Goal: Task Accomplishment & Management: Manage account settings

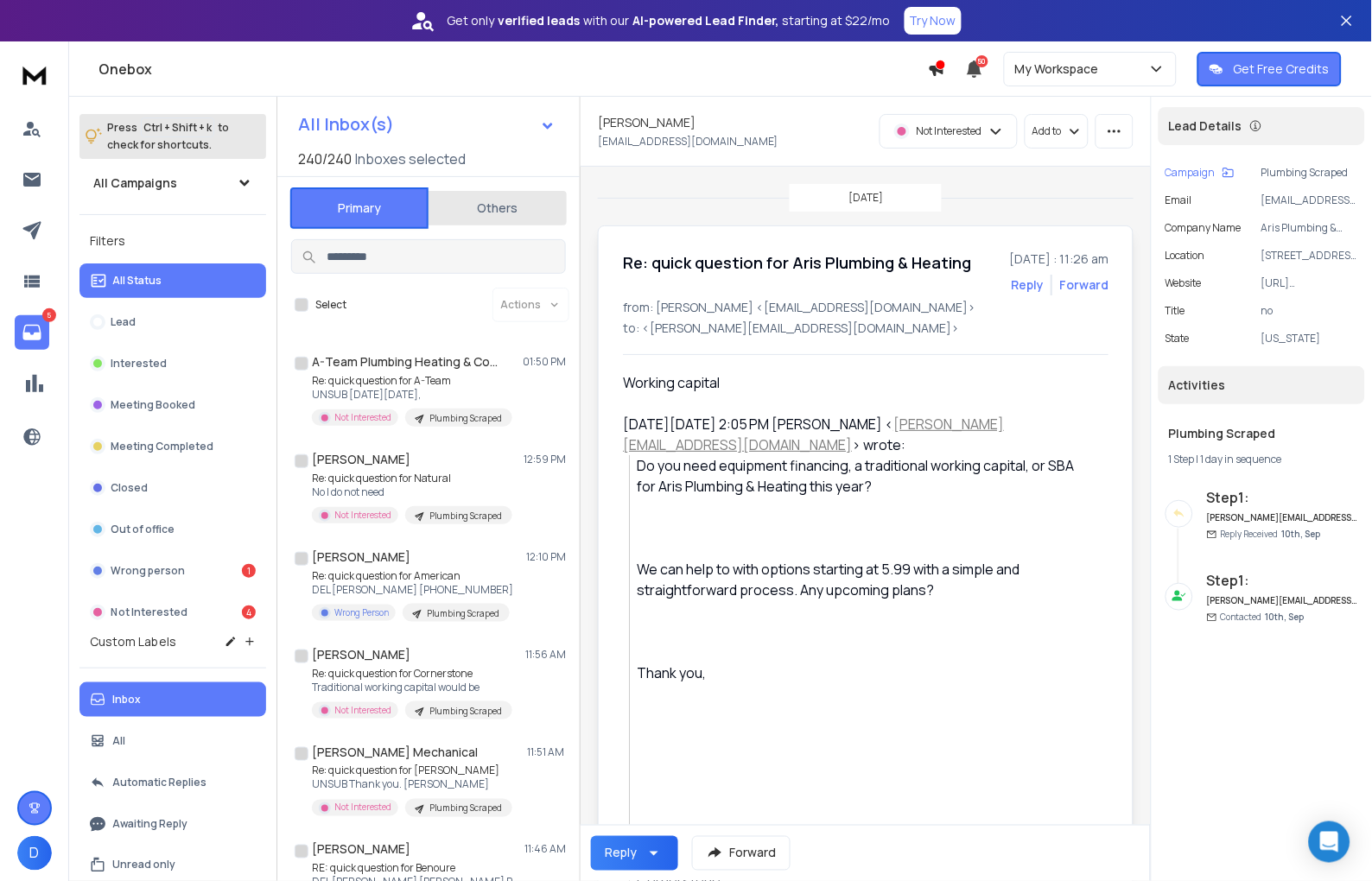
scroll to position [671, 0]
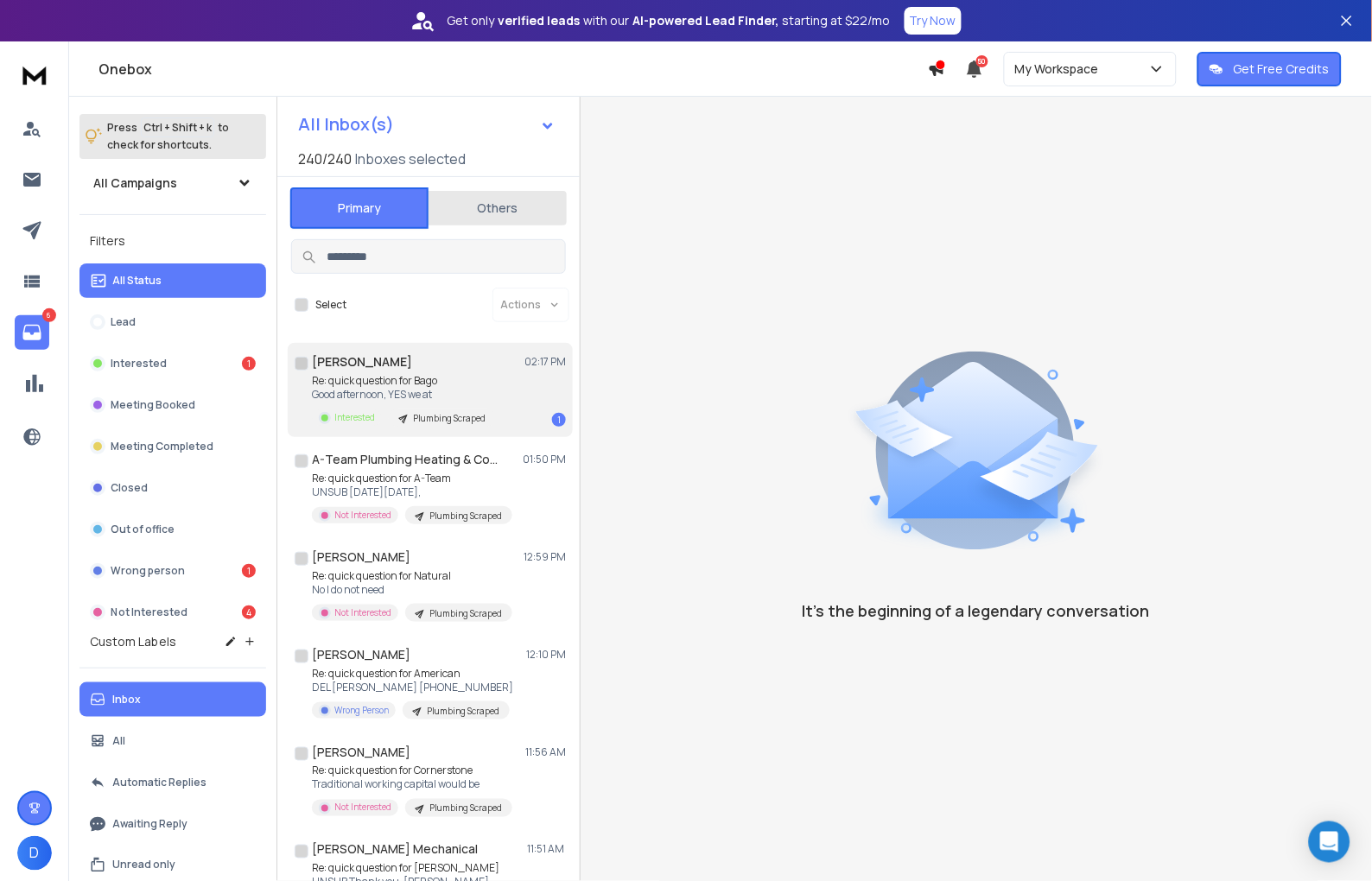
click at [408, 374] on p "Re: quick question for Bago" at bounding box center [404, 381] width 184 height 14
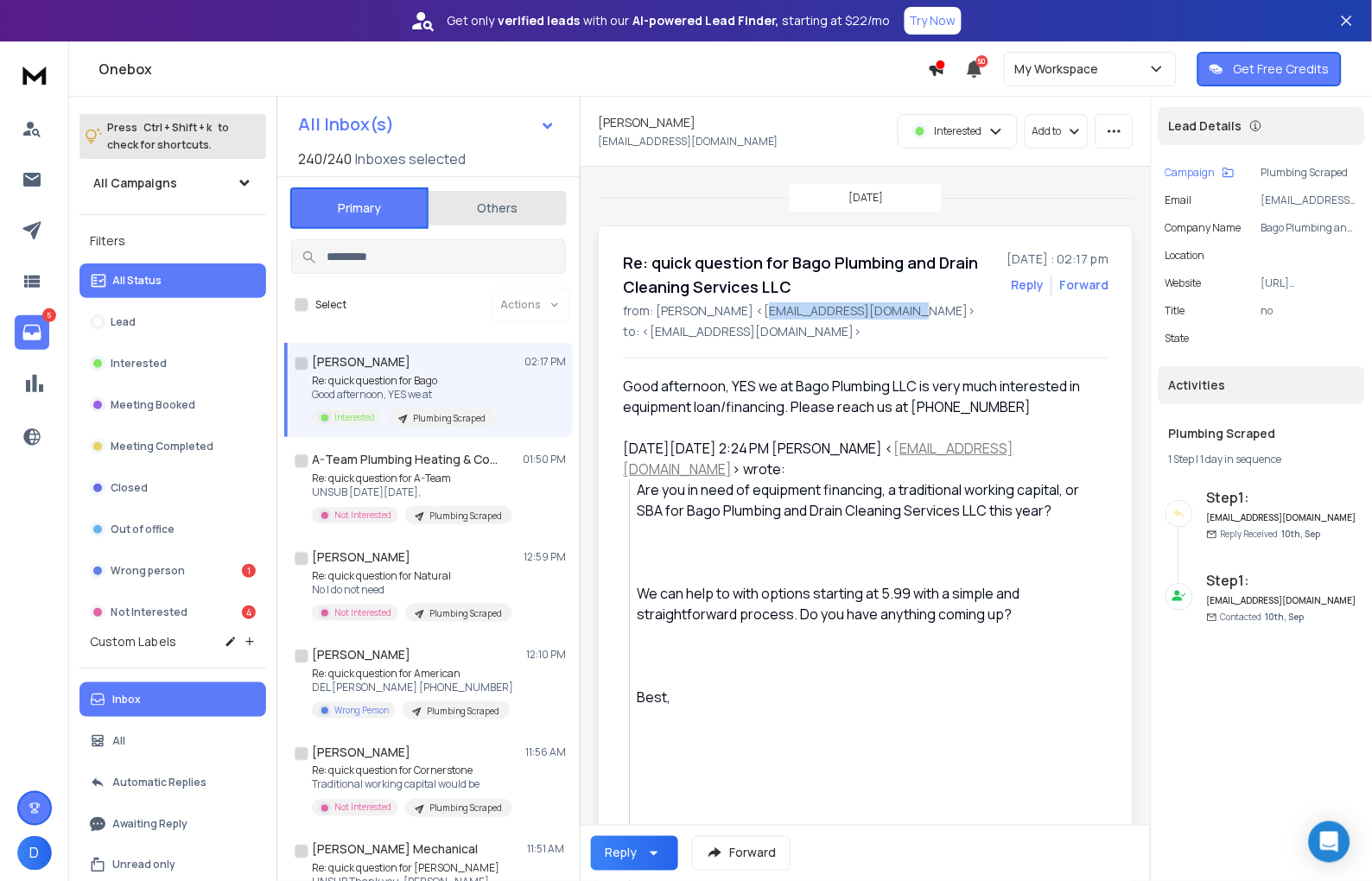
drag, startPoint x: 746, startPoint y: 311, endPoint x: 891, endPoint y: 307, distance: 145.1
click at [891, 307] on p "from: David Marshall <bagoplumbing@gmail.com>" at bounding box center [865, 311] width 486 height 18
copy p "[EMAIL_ADDRESS][DOMAIN_NAME]"
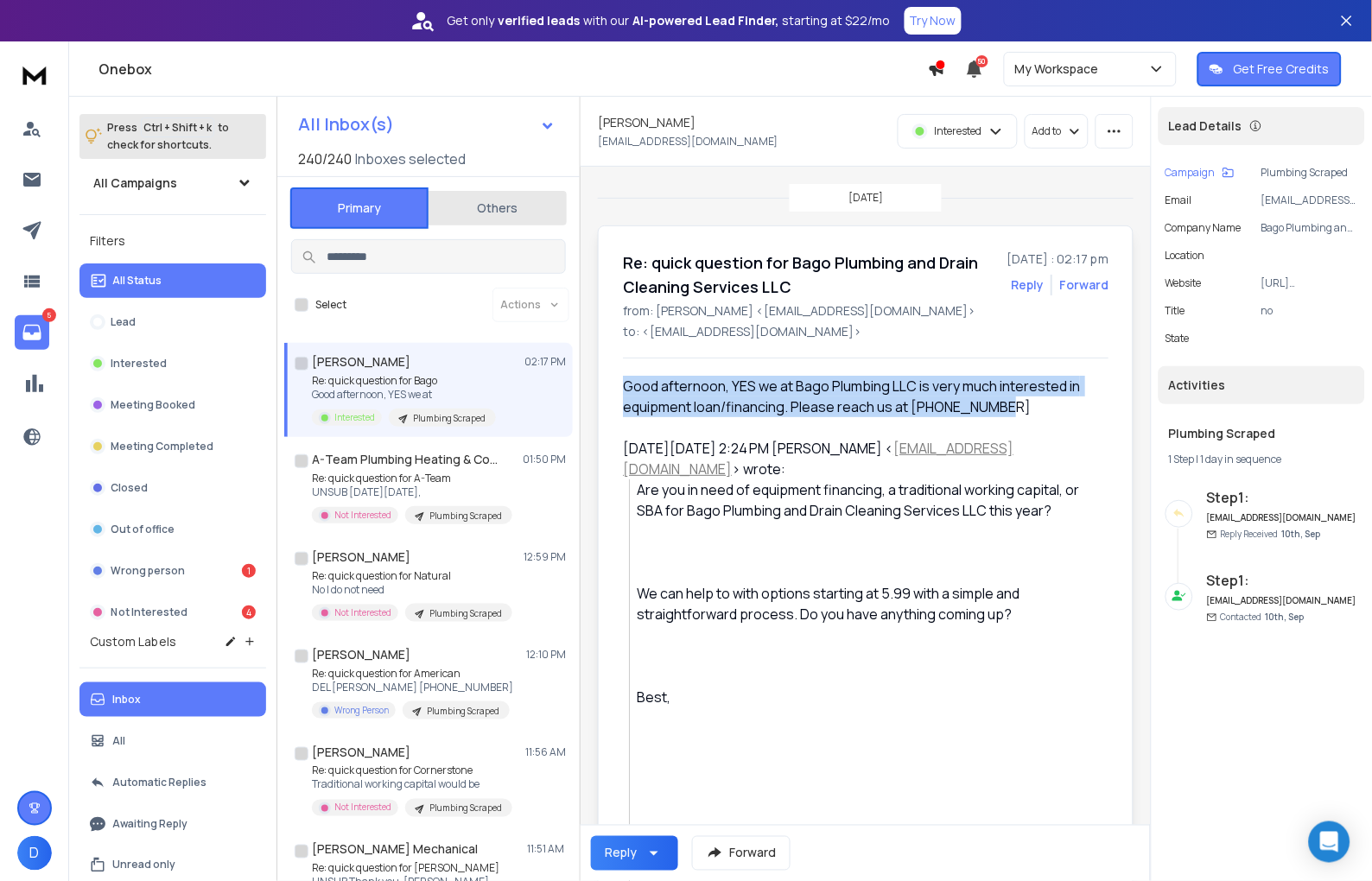
drag, startPoint x: 1005, startPoint y: 408, endPoint x: 768, endPoint y: 381, distance: 238.5
click at [613, 367] on div "Re: quick question for Bago Plumbing and Drain Cleaning Services LLC 10 Septemb…" at bounding box center [865, 838] width 536 height 1225
copy div "Good afternoon, YES we at Bago Plumbing LLC is very much interested in equipmen…"
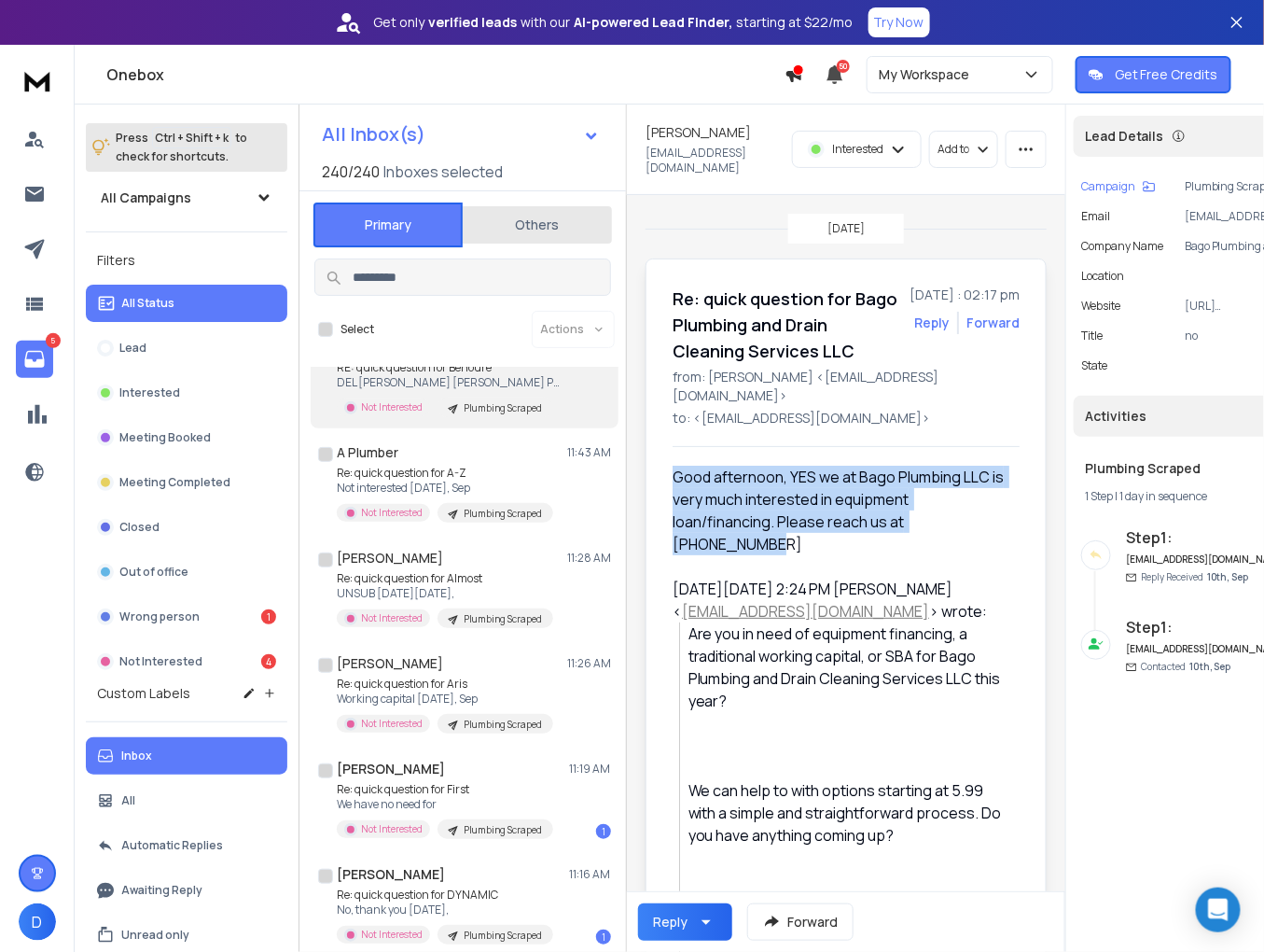
scroll to position [829, 0]
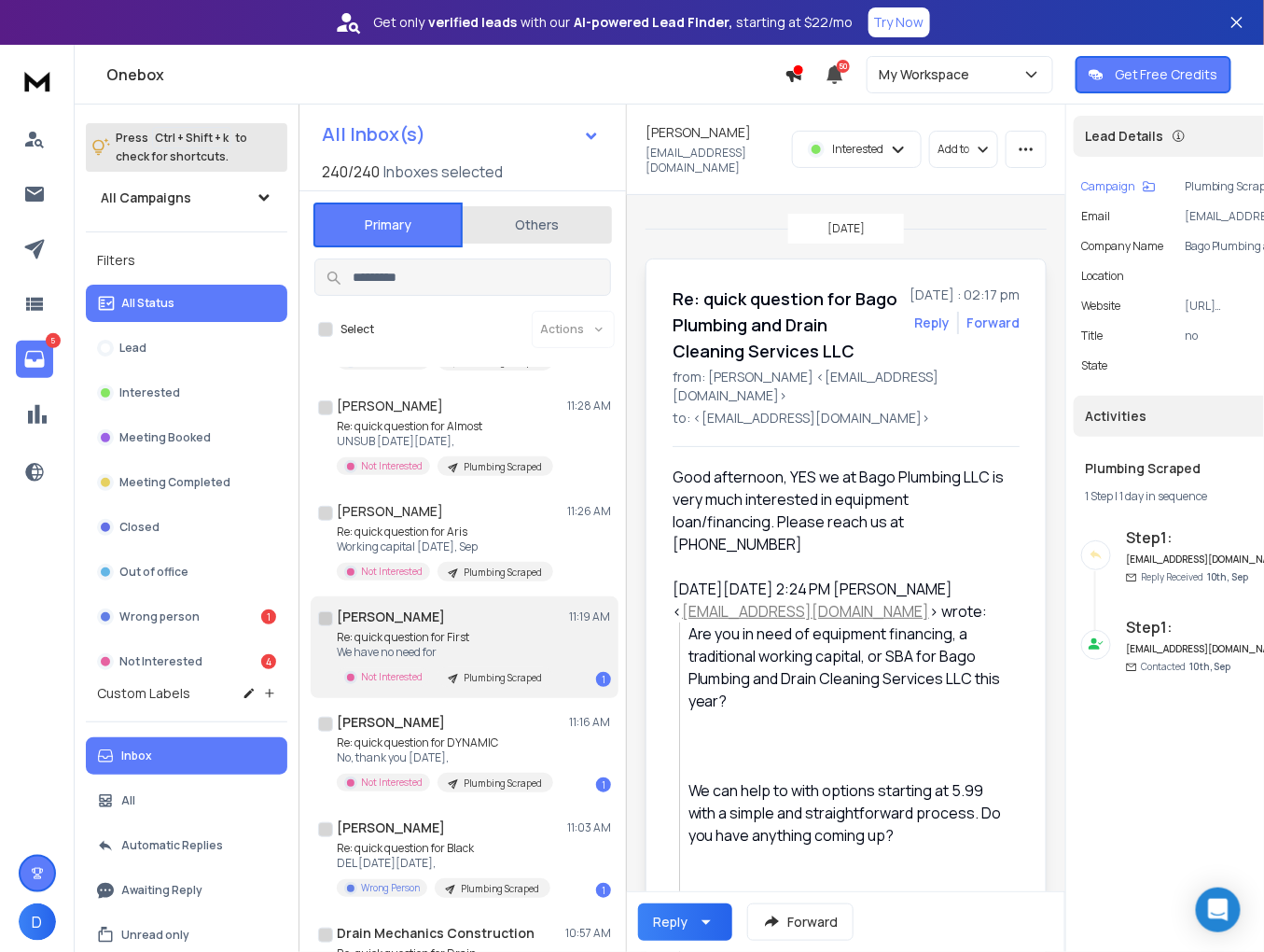
click at [478, 633] on p "Re: quick question for First" at bounding box center [444, 638] width 216 height 15
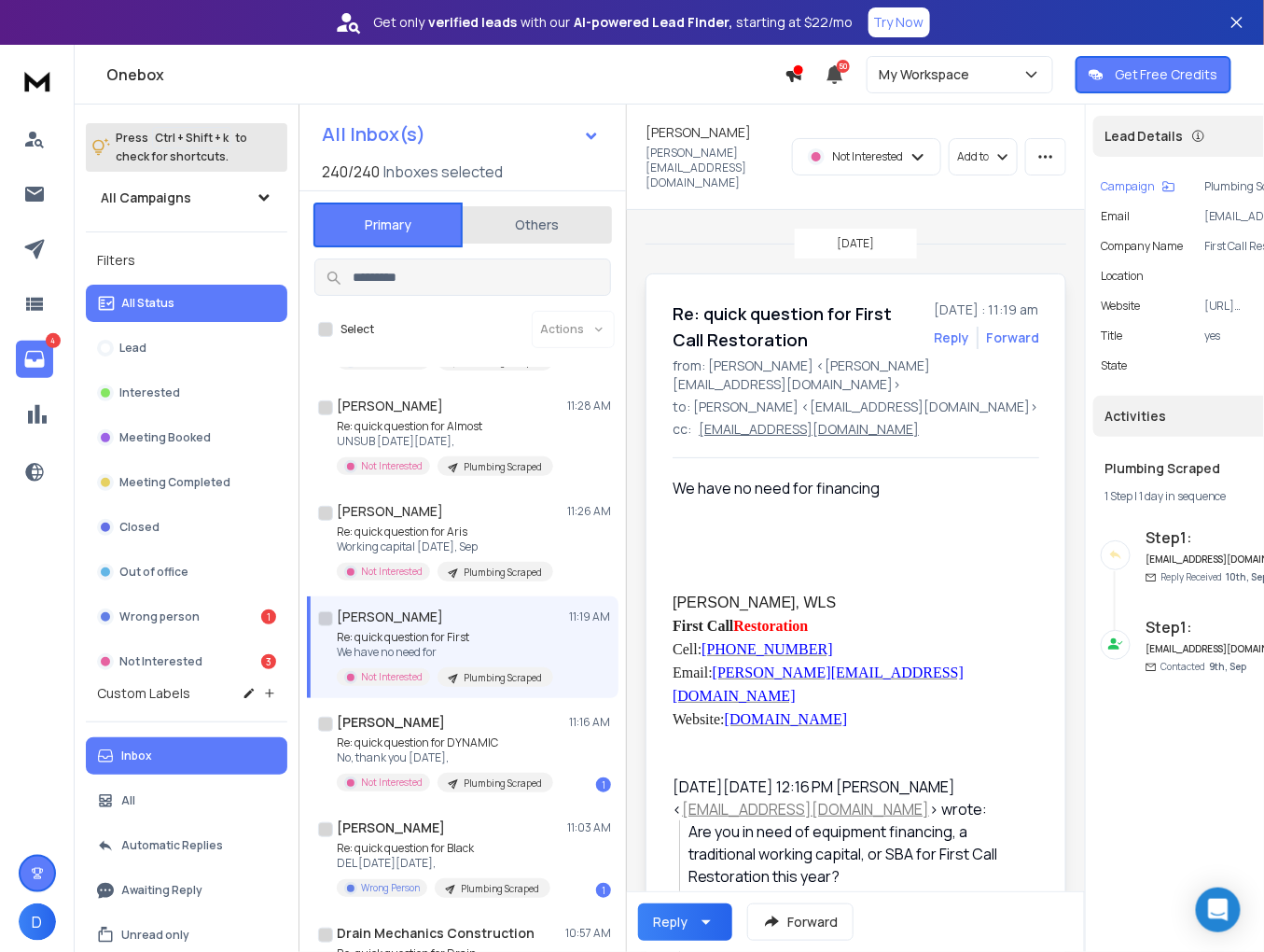
scroll to position [933, 0]
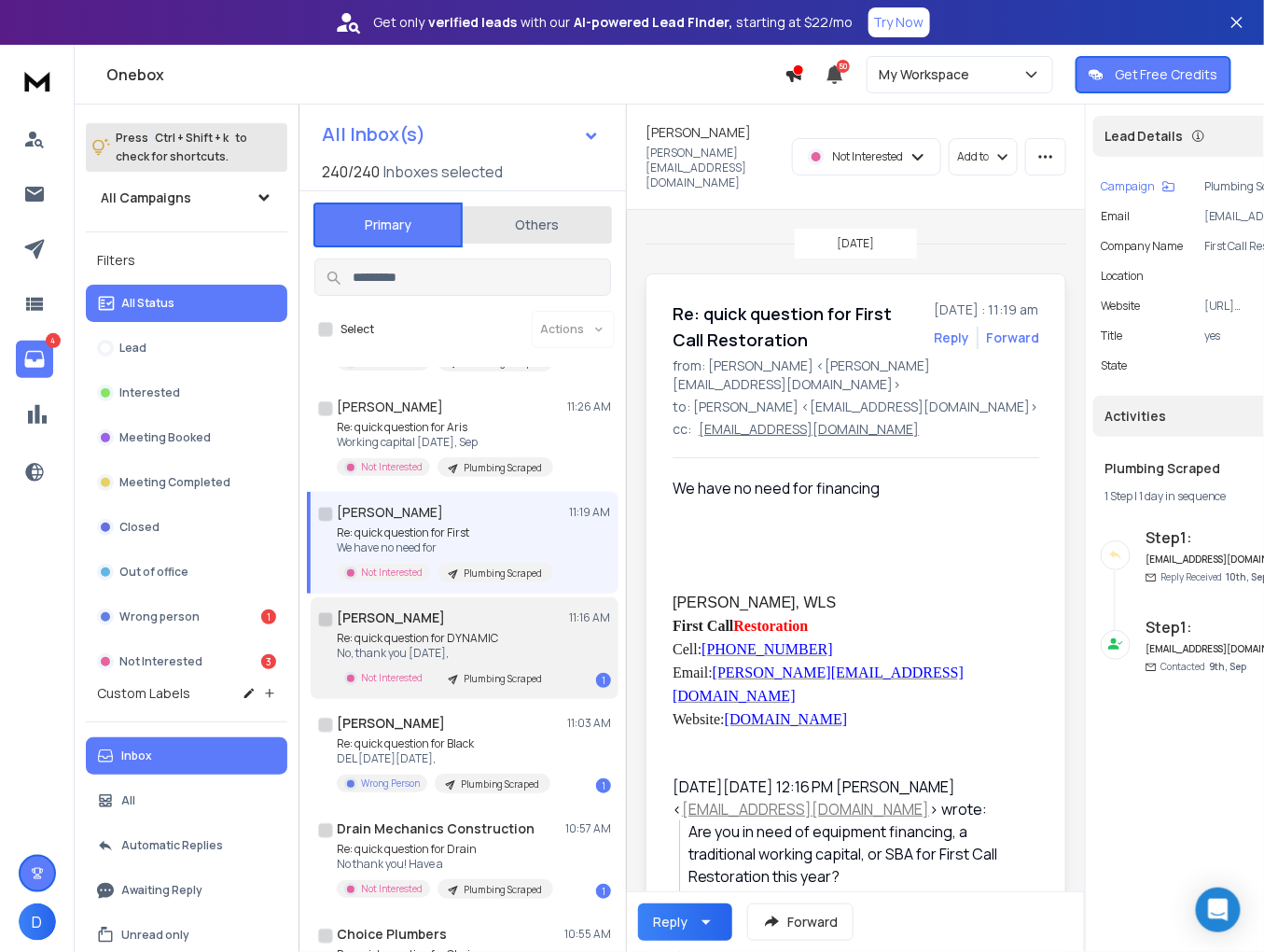
click at [500, 631] on p "Re: quick question for DYNAMIC" at bounding box center [444, 639] width 216 height 15
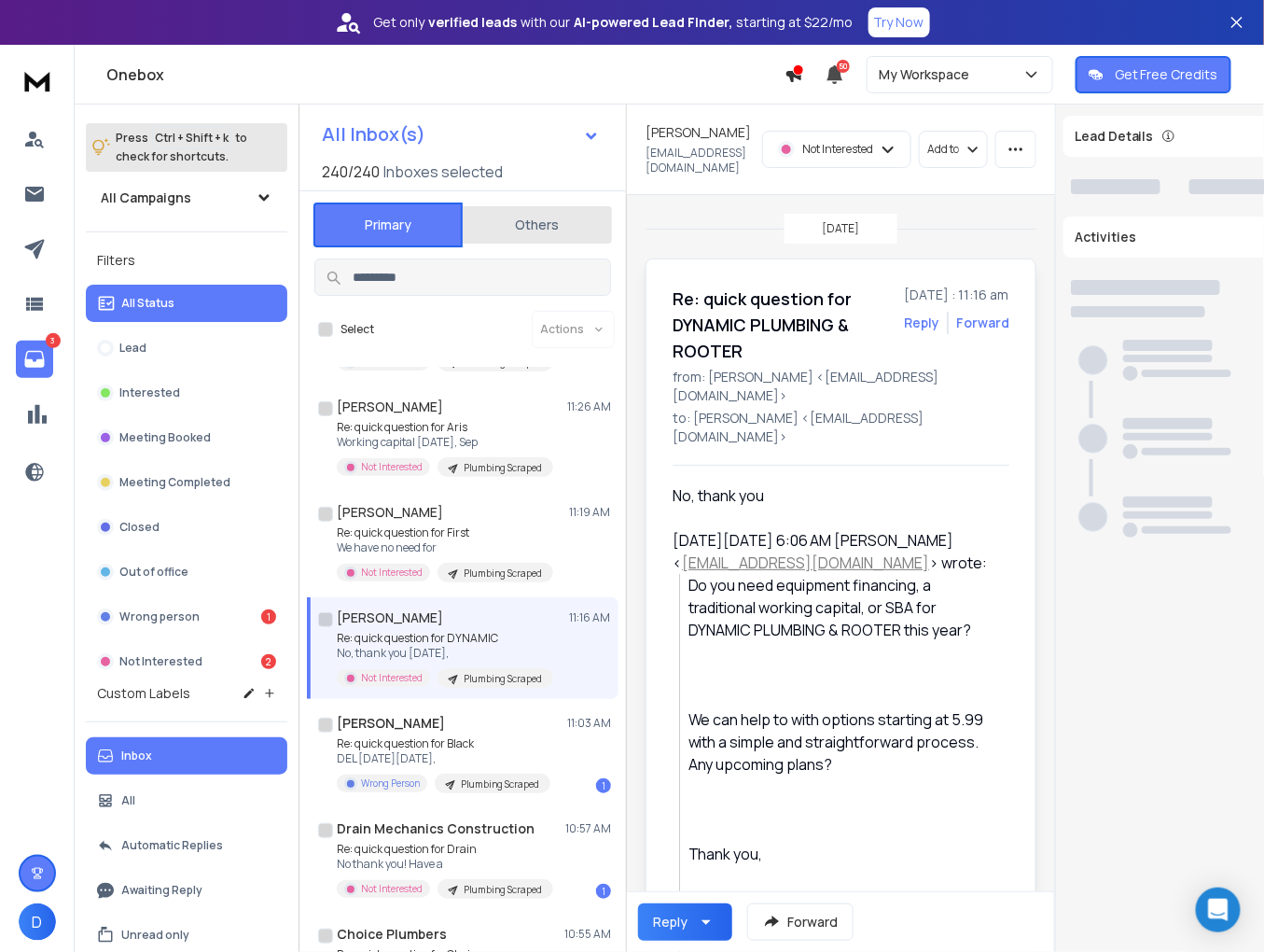
scroll to position [1140, 0]
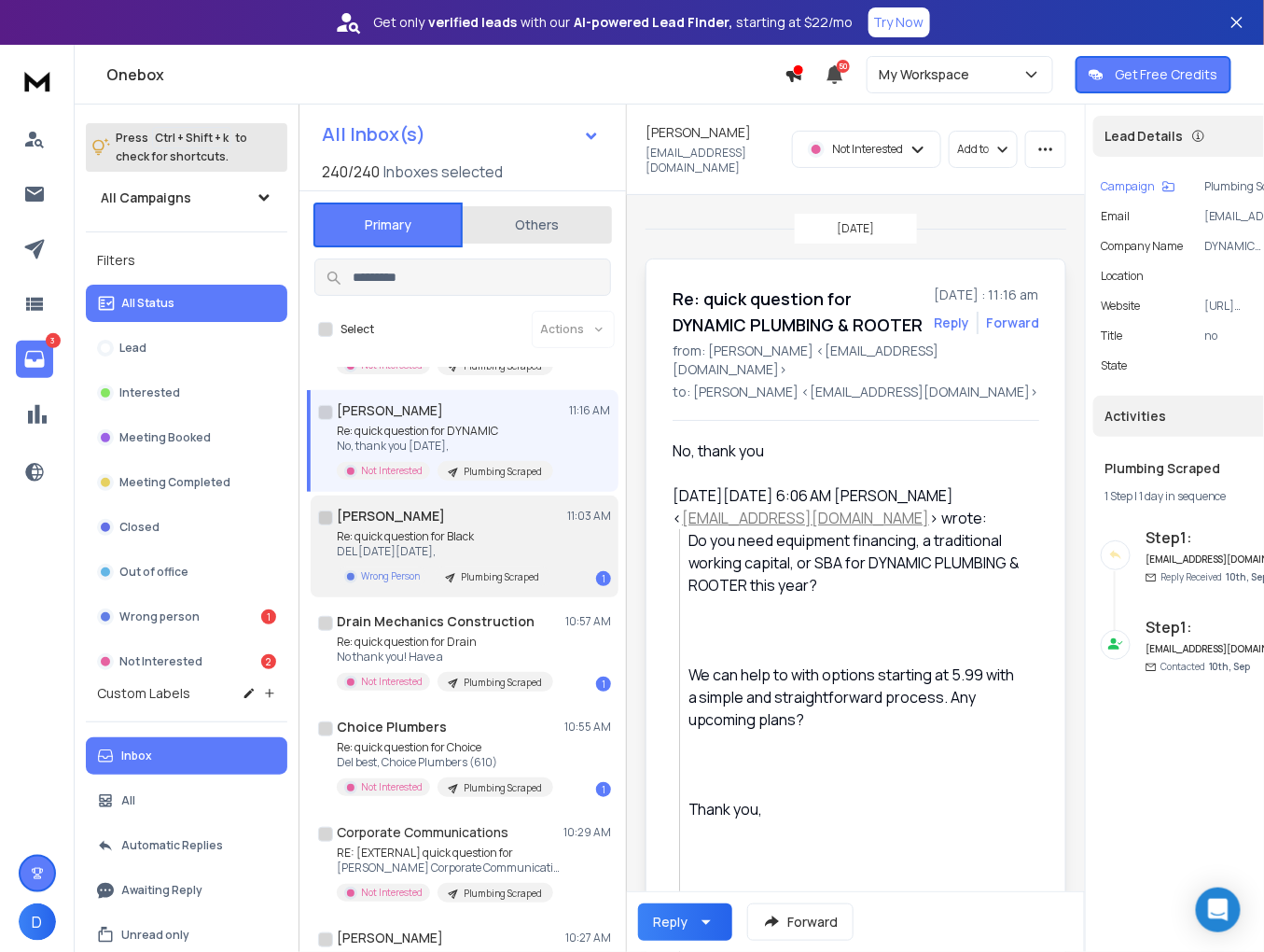
click at [497, 548] on p "DEL [DATE][DATE]," at bounding box center [444, 552] width 214 height 15
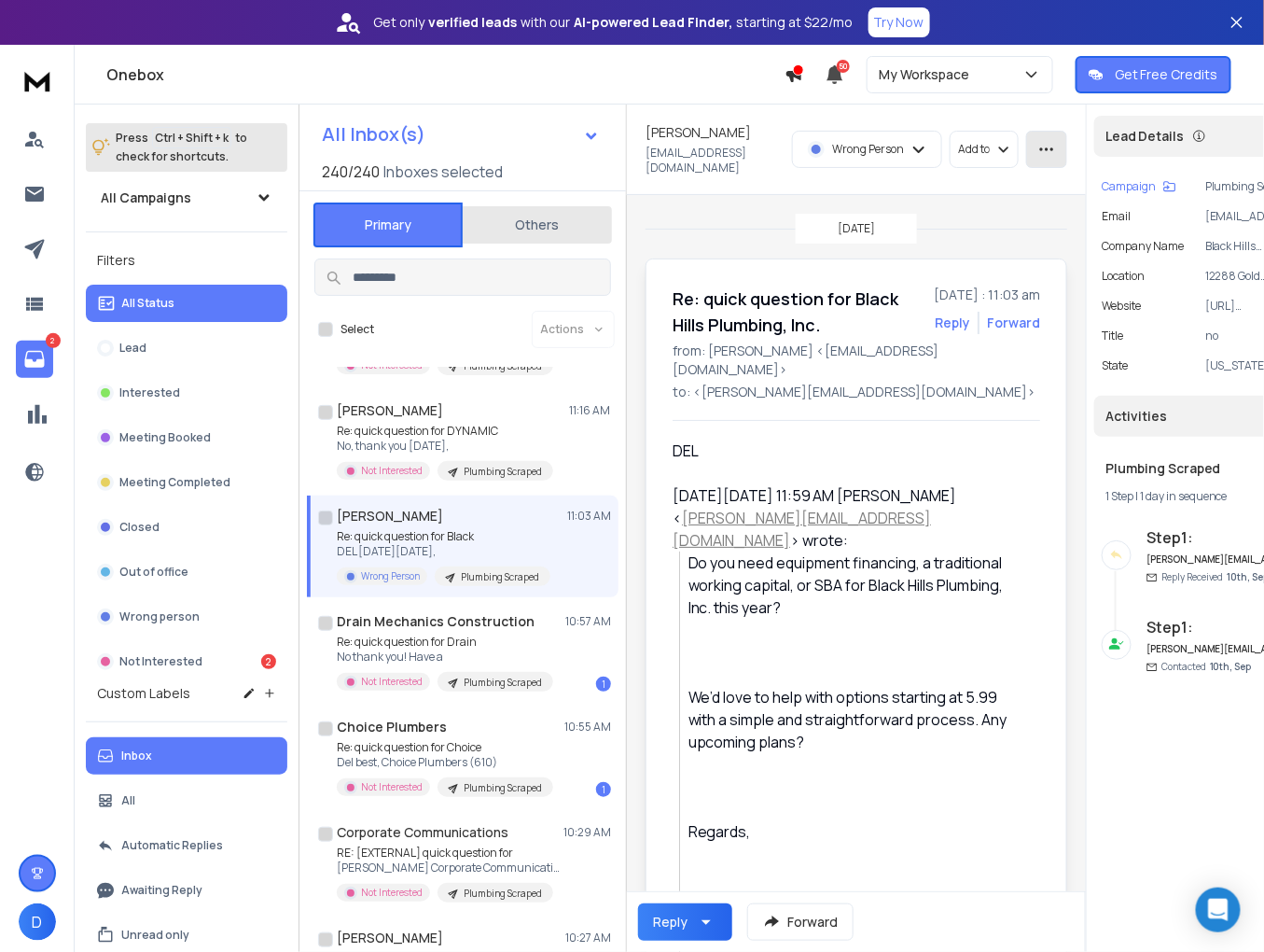
click at [1068, 132] on button "button" at bounding box center [1046, 149] width 41 height 37
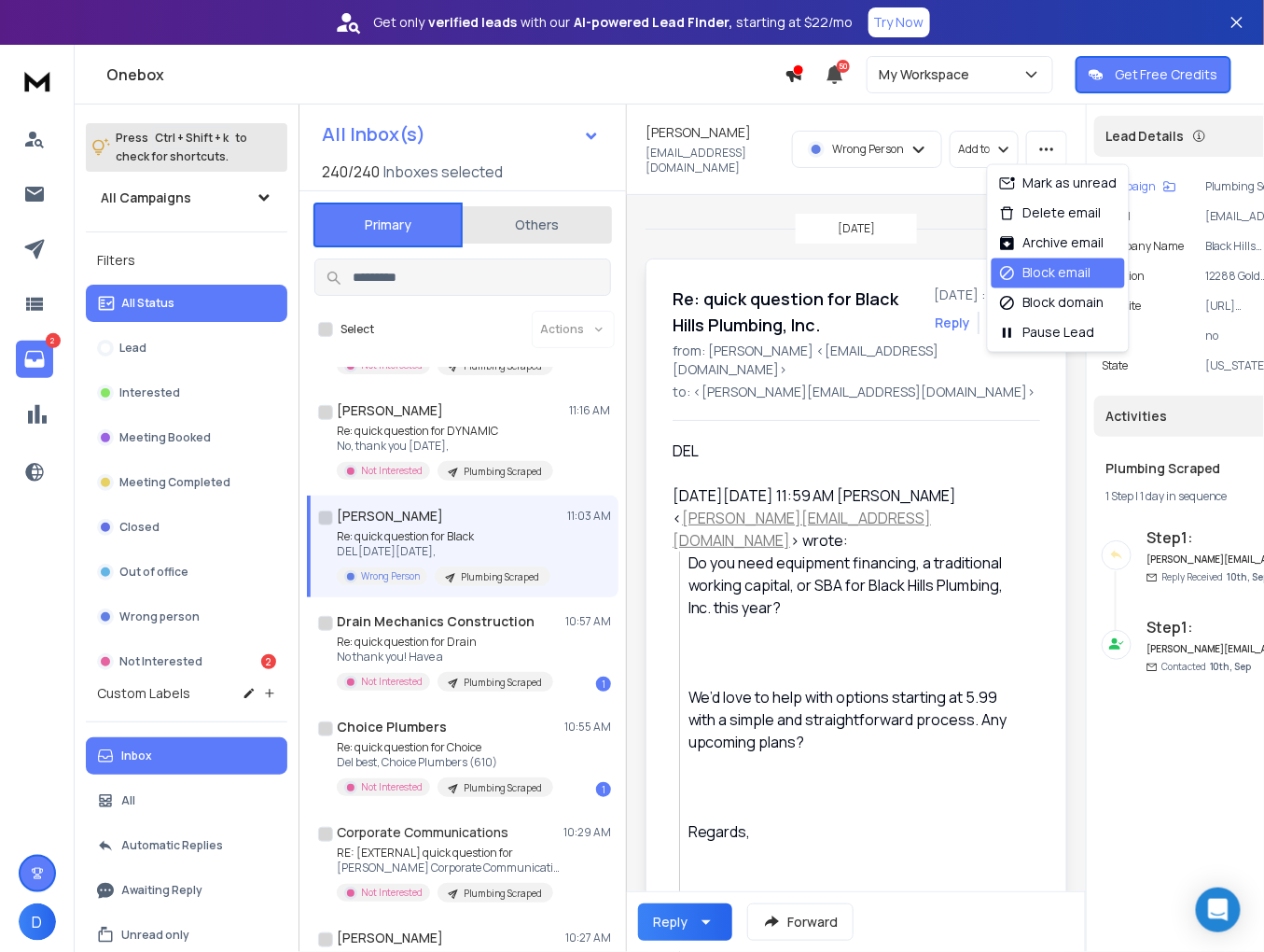
click at [1071, 271] on div "Block email" at bounding box center [1045, 273] width 92 height 19
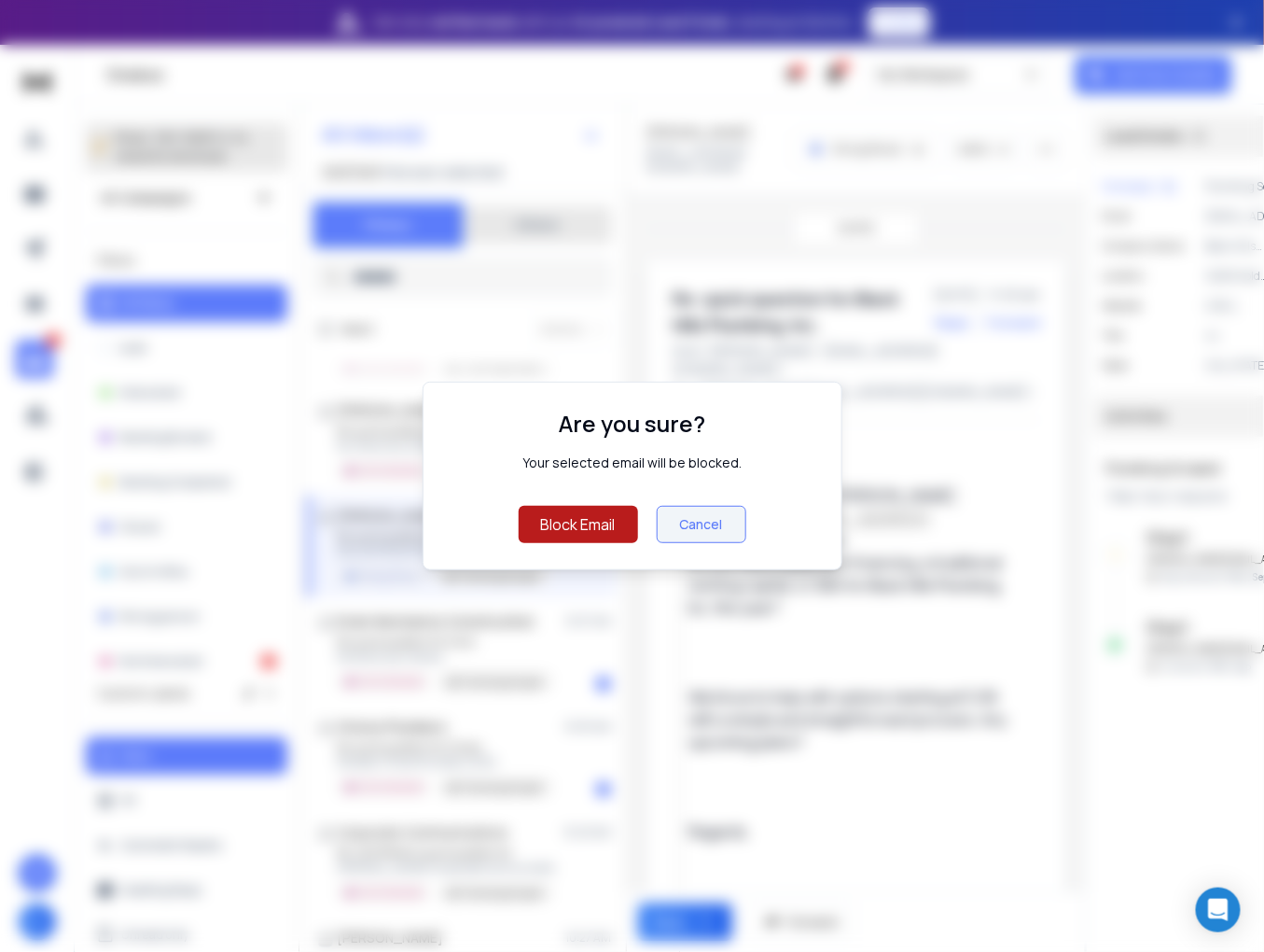
click at [582, 525] on button "Block Email" at bounding box center [578, 524] width 119 height 37
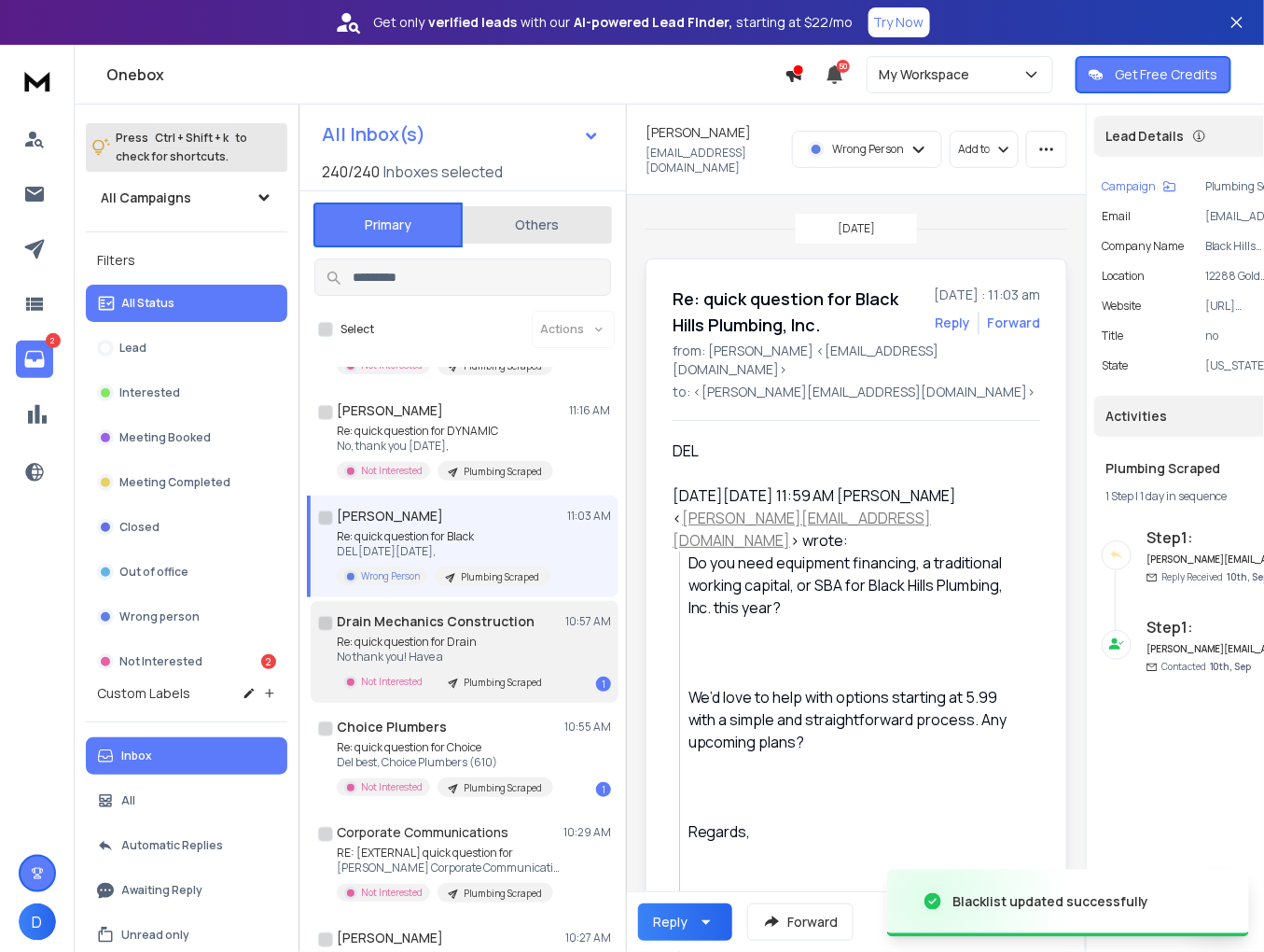
click at [459, 645] on p "Re: quick question for Drain" at bounding box center [444, 643] width 216 height 15
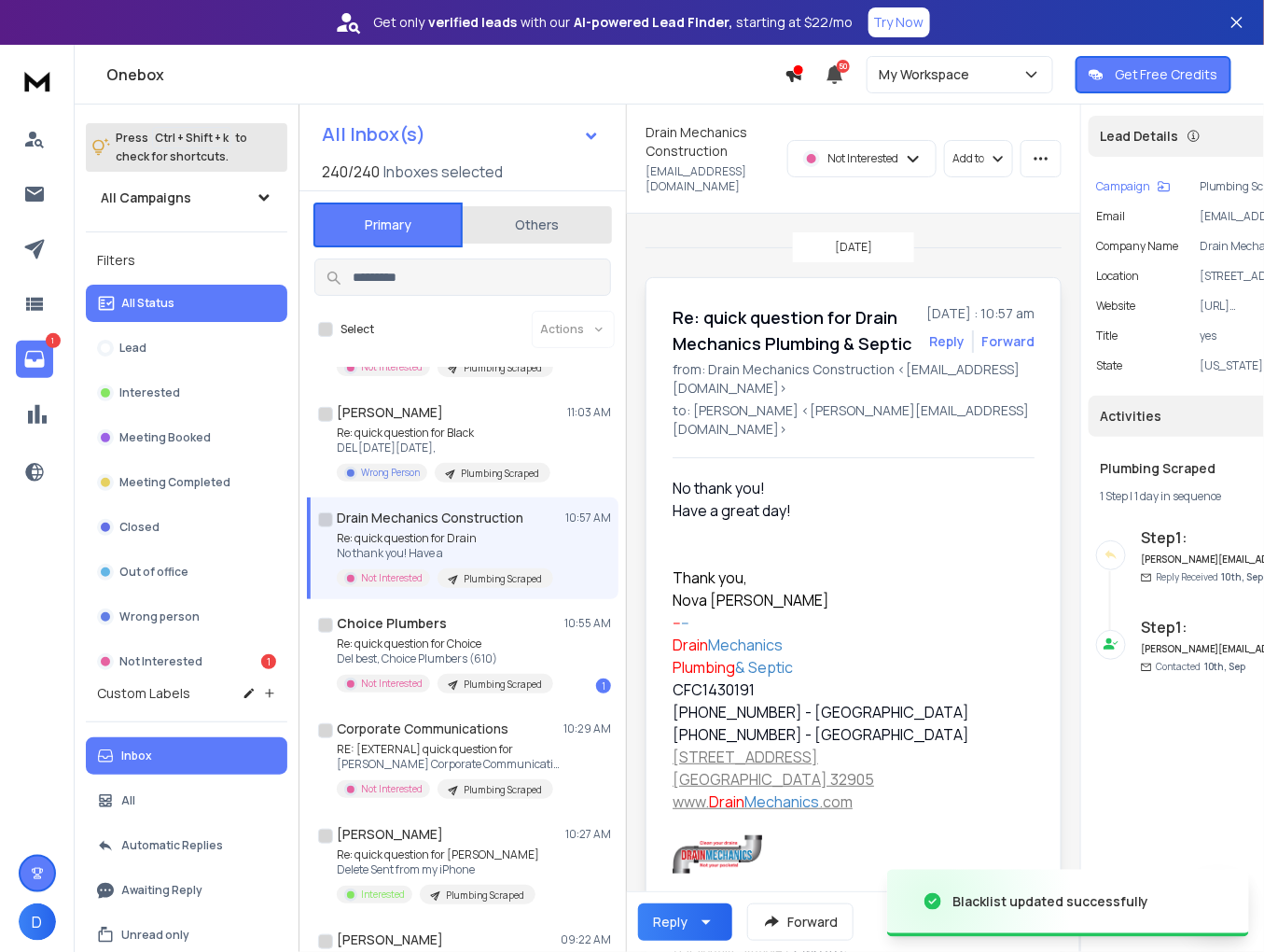
scroll to position [1348, 0]
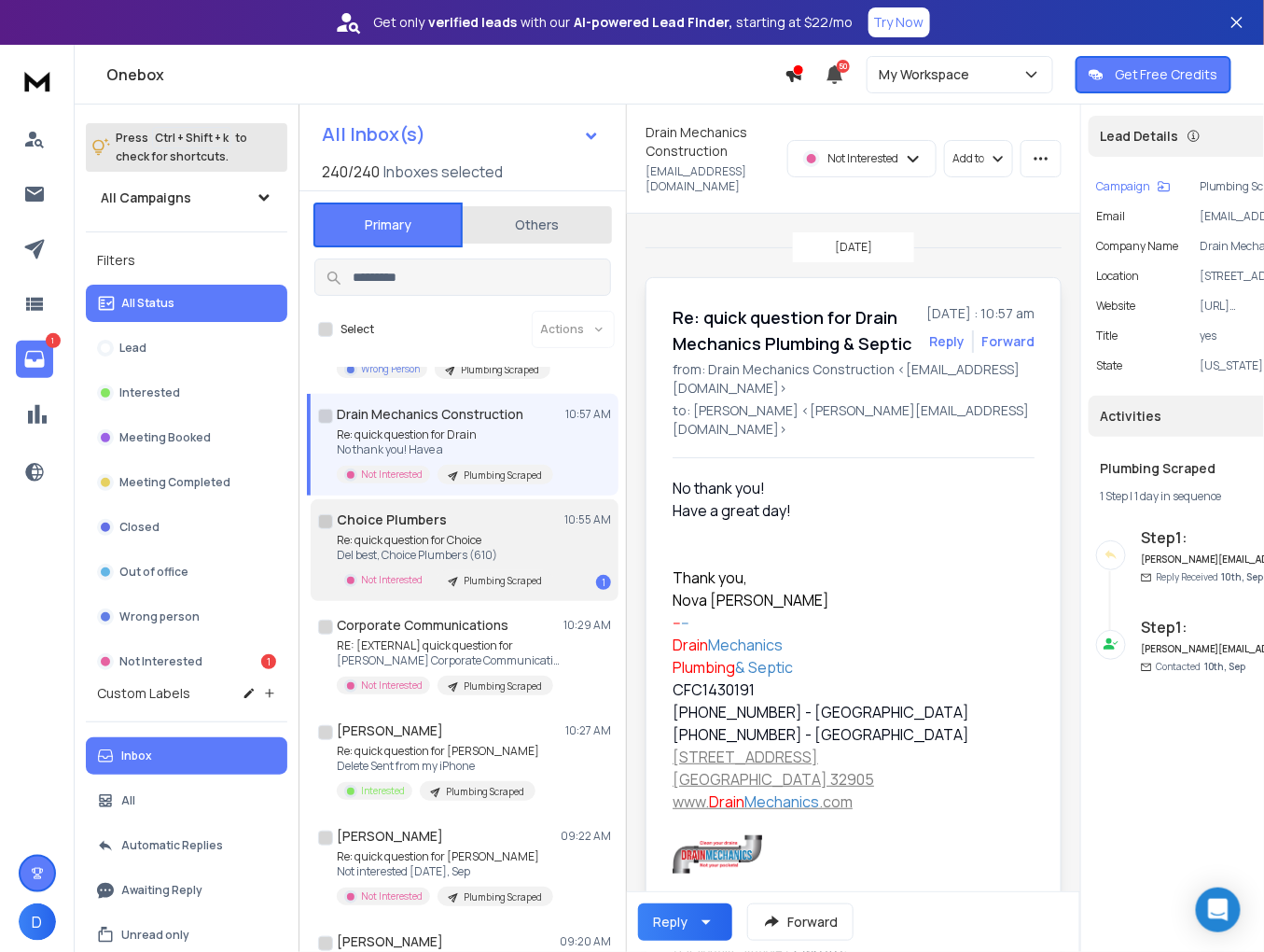
click at [511, 539] on p "Re: quick question for Choice" at bounding box center [444, 541] width 216 height 15
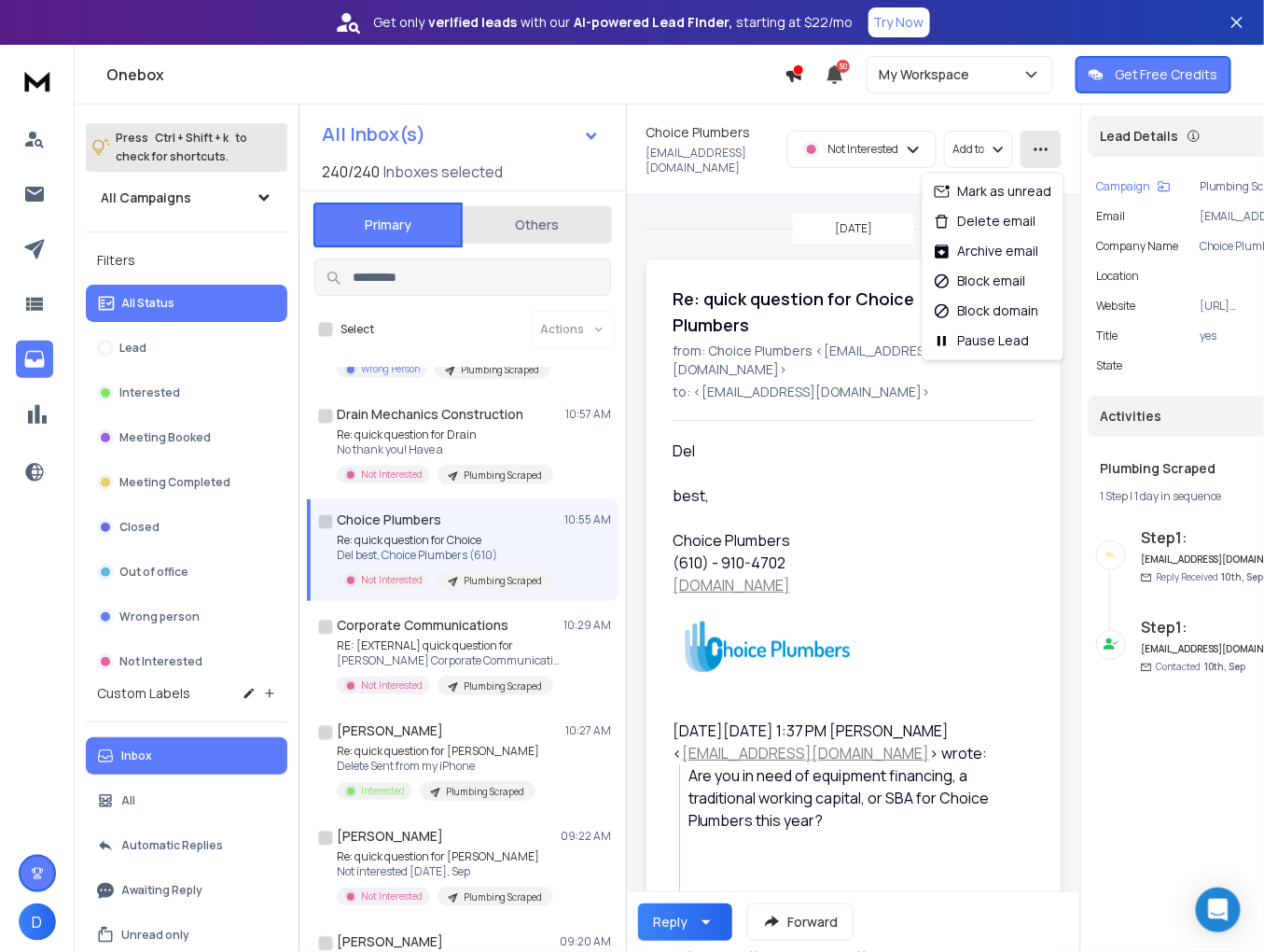
click at [1040, 148] on icon "button" at bounding box center [1041, 149] width 14 height 3
click at [1006, 278] on div "Block email" at bounding box center [979, 281] width 92 height 19
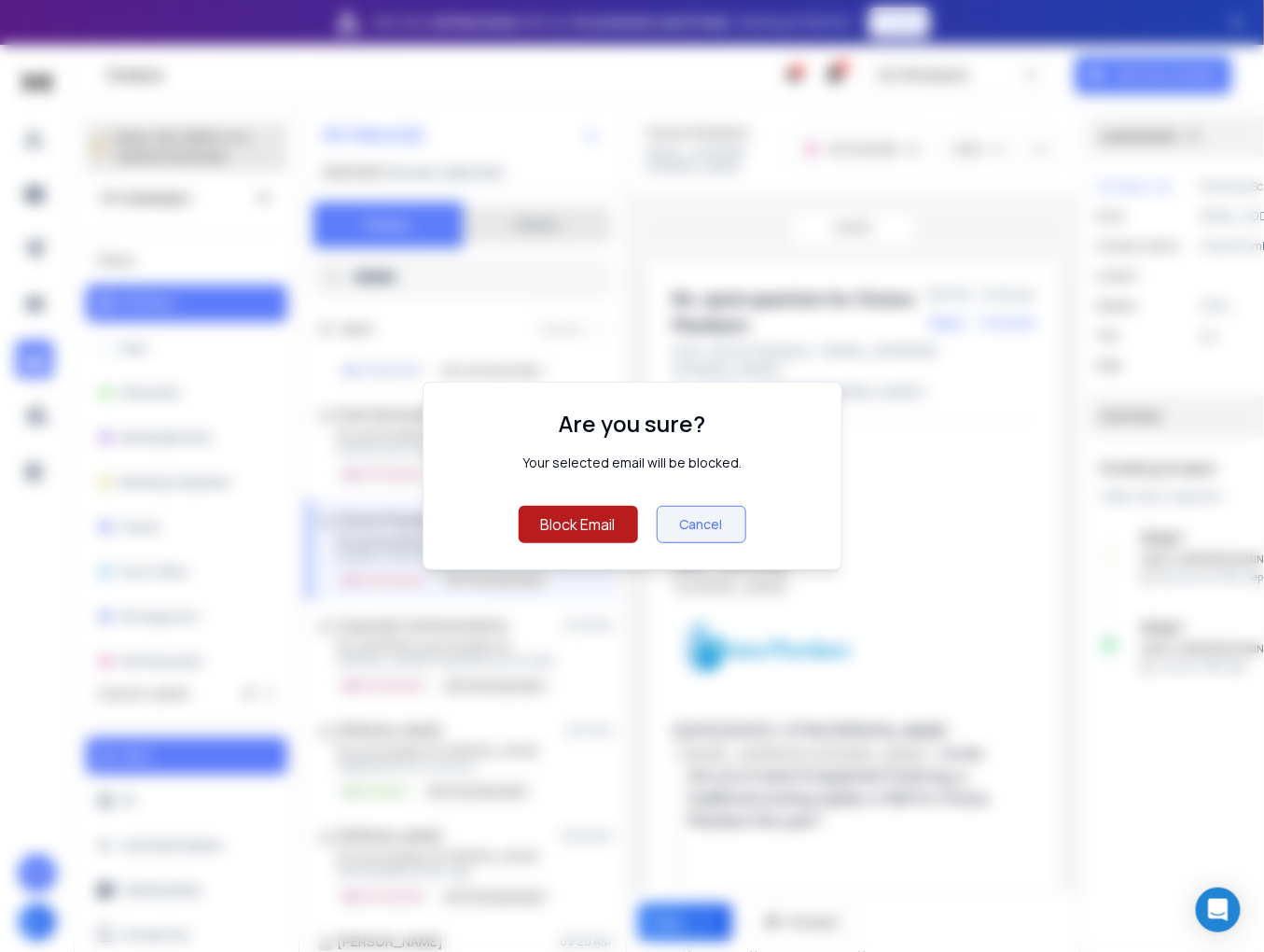
click at [612, 520] on button "Block Email" at bounding box center [578, 524] width 119 height 37
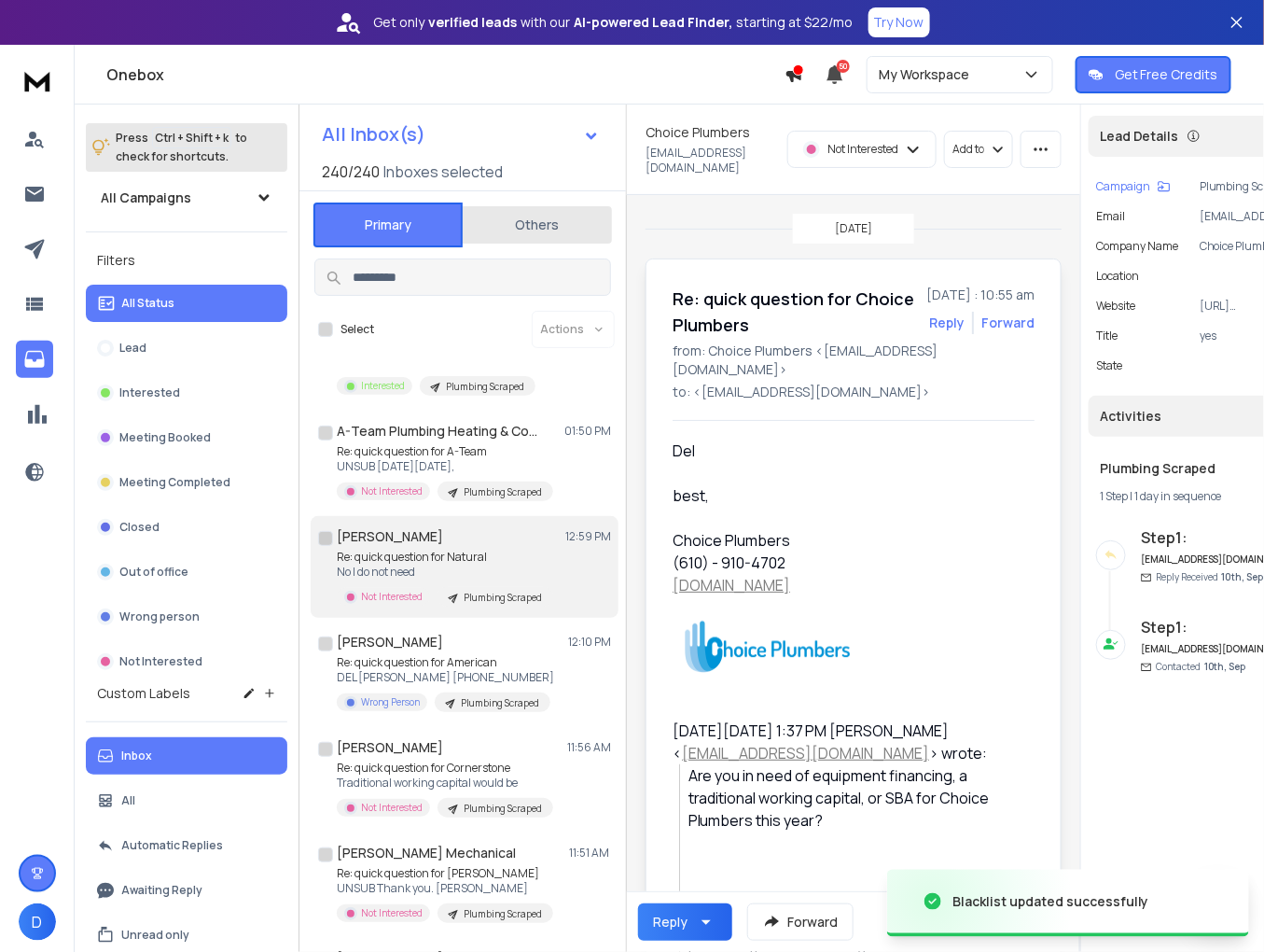
scroll to position [0, 0]
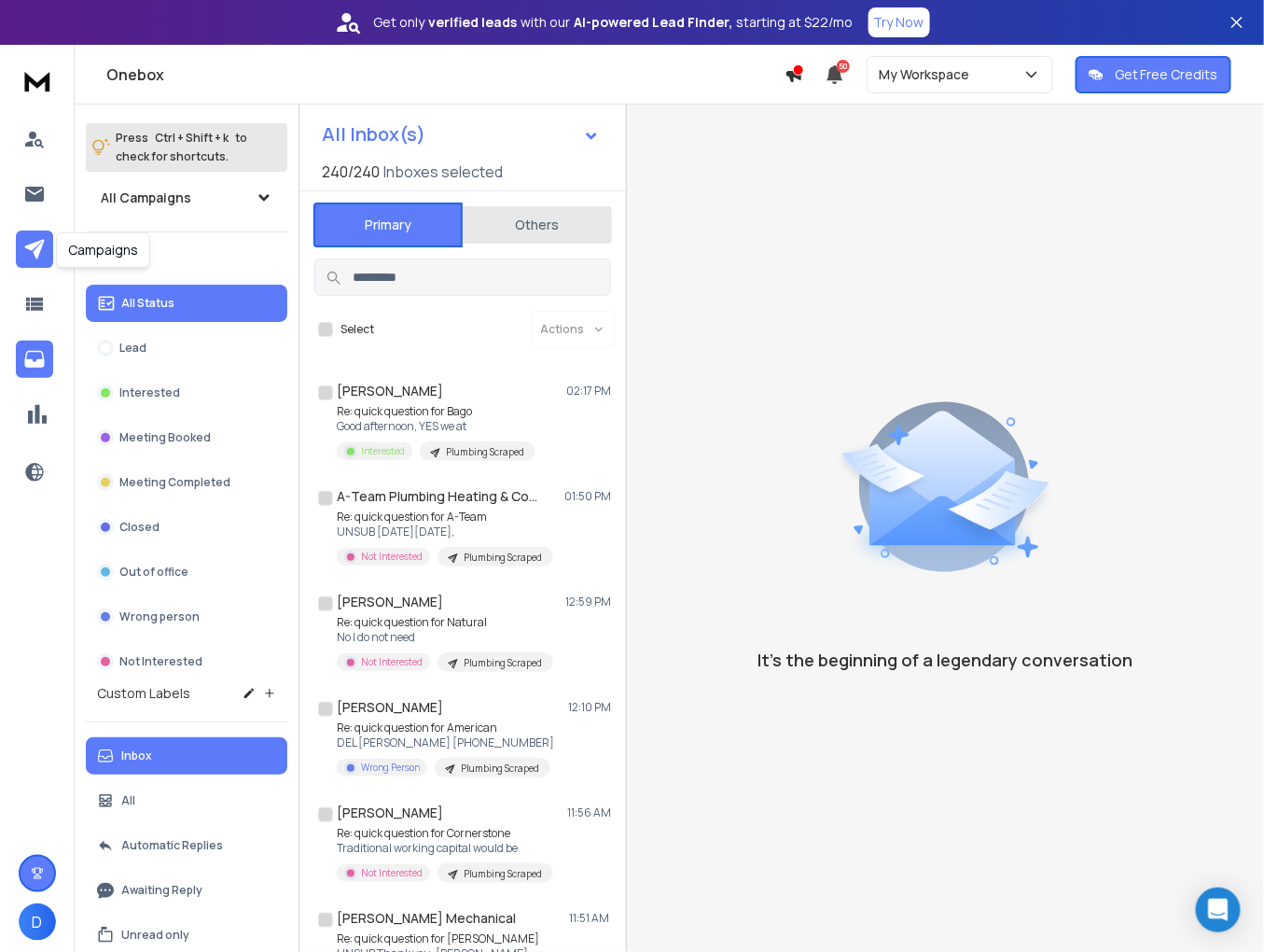
click at [39, 262] on link at bounding box center [34, 248] width 37 height 37
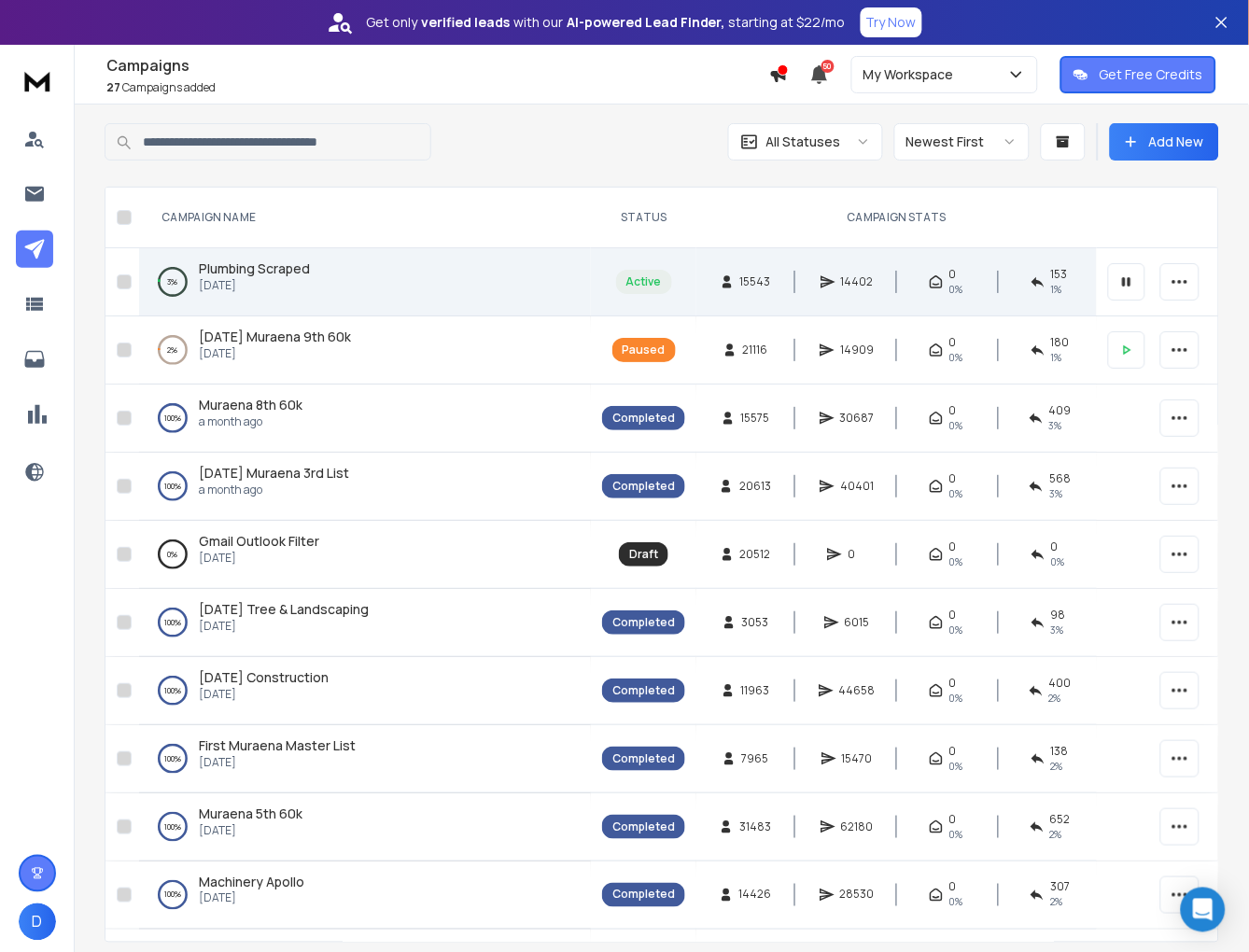
click at [435, 281] on div "3 % Plumbing Scraped [DATE]" at bounding box center [365, 282] width 414 height 45
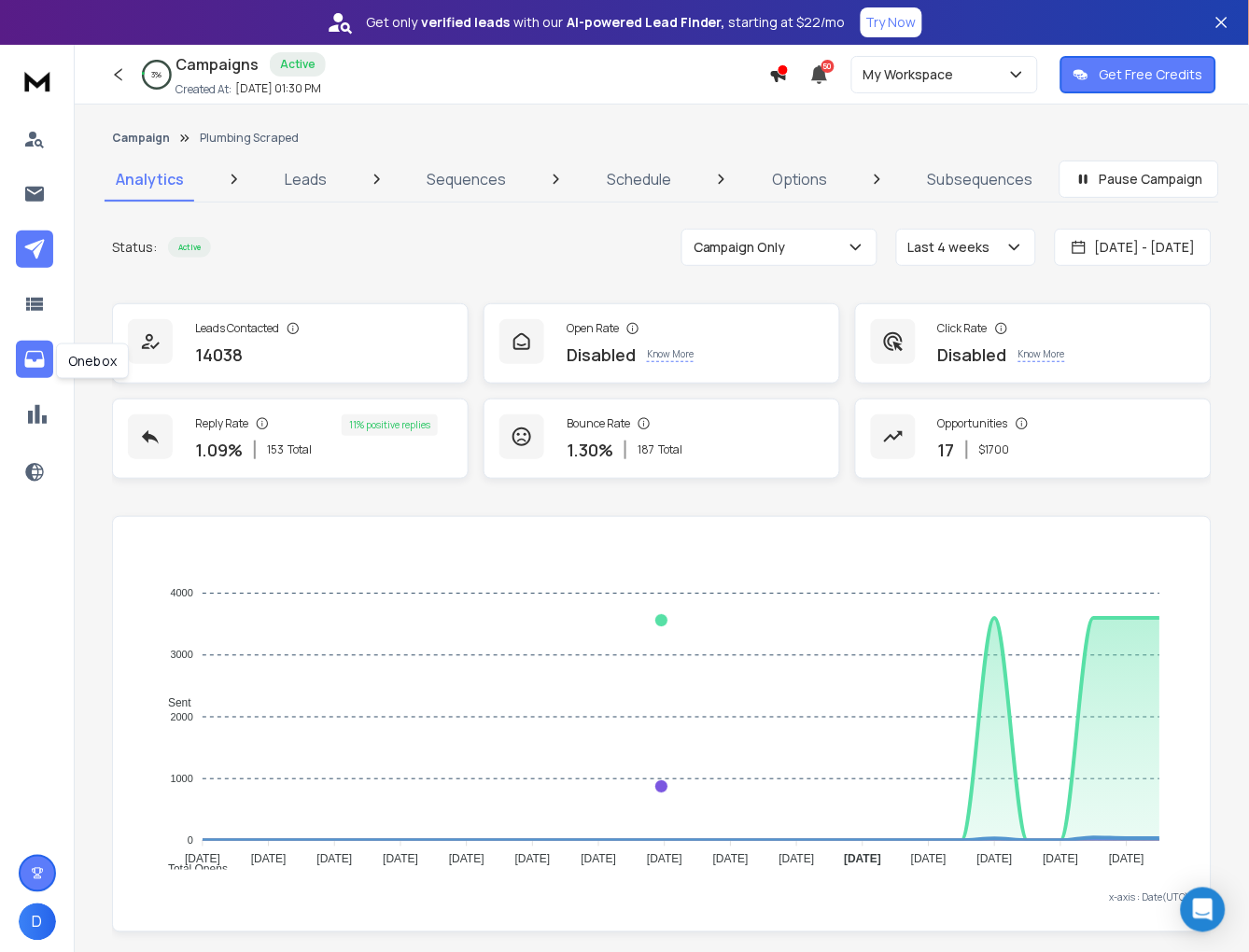
click at [37, 360] on icon at bounding box center [35, 360] width 23 height 23
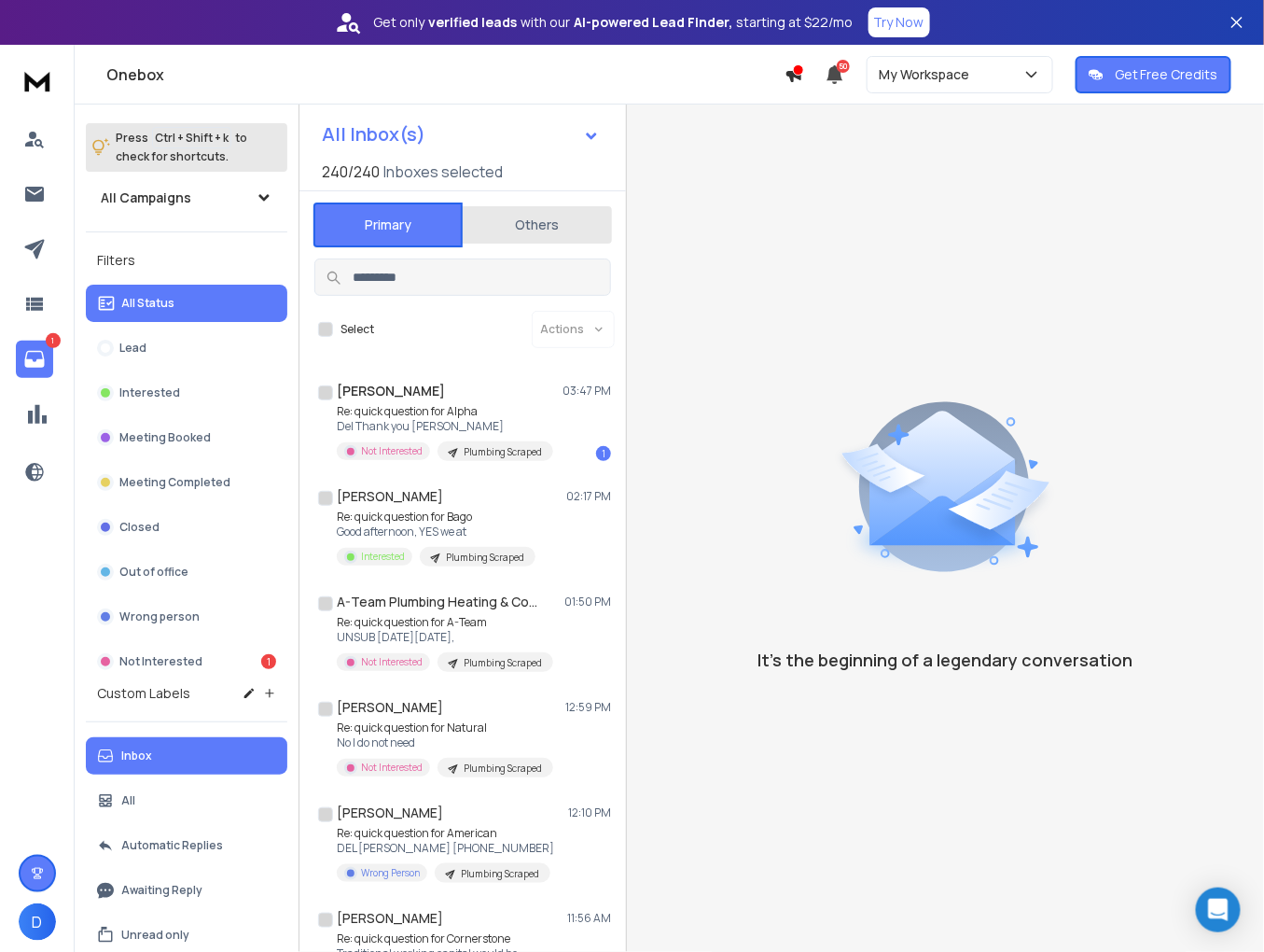
click at [1234, 21] on icon at bounding box center [1237, 23] width 17 height 17
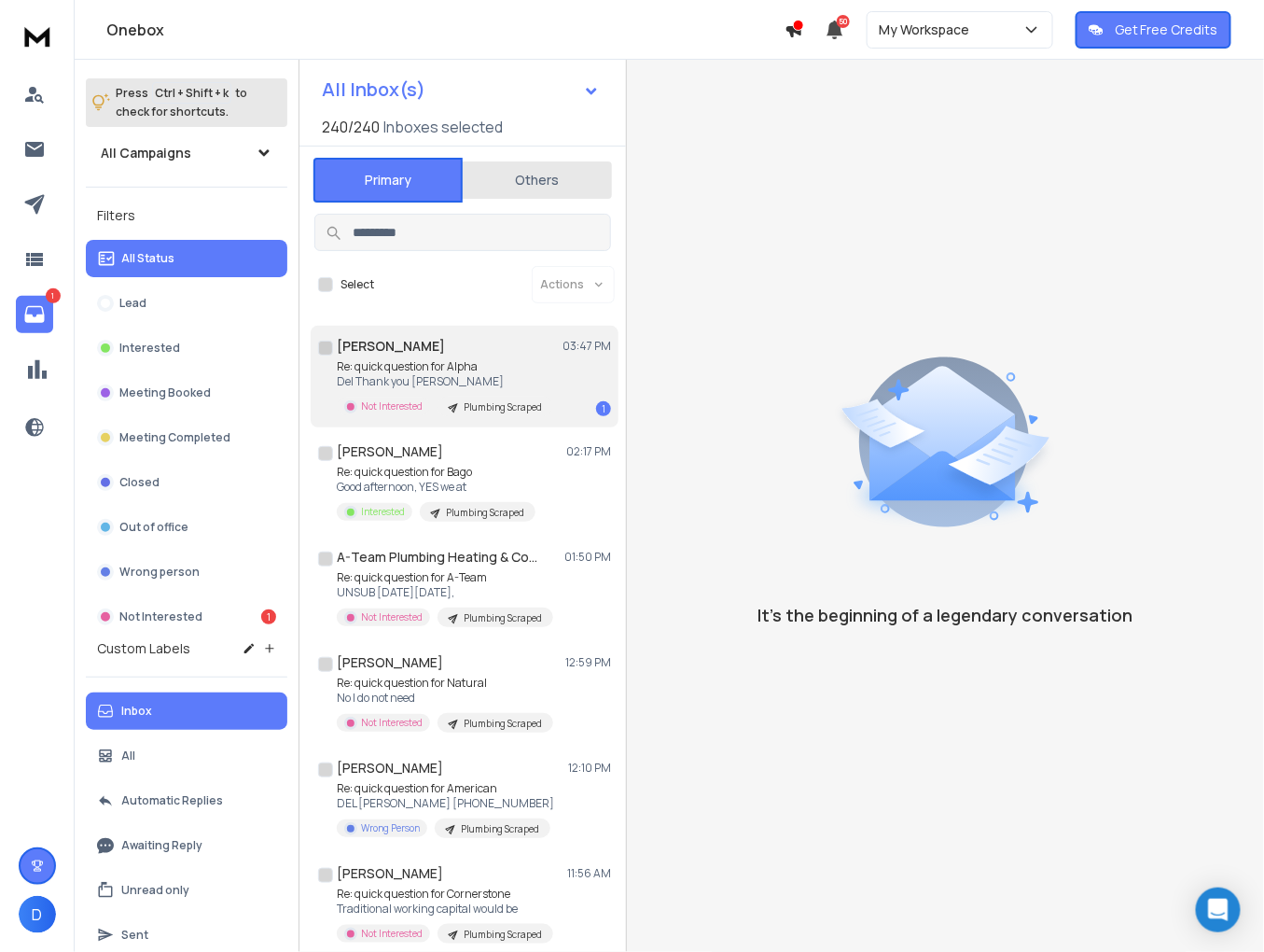
click at [485, 381] on p "Del Thank you [PERSON_NAME]" at bounding box center [444, 382] width 216 height 15
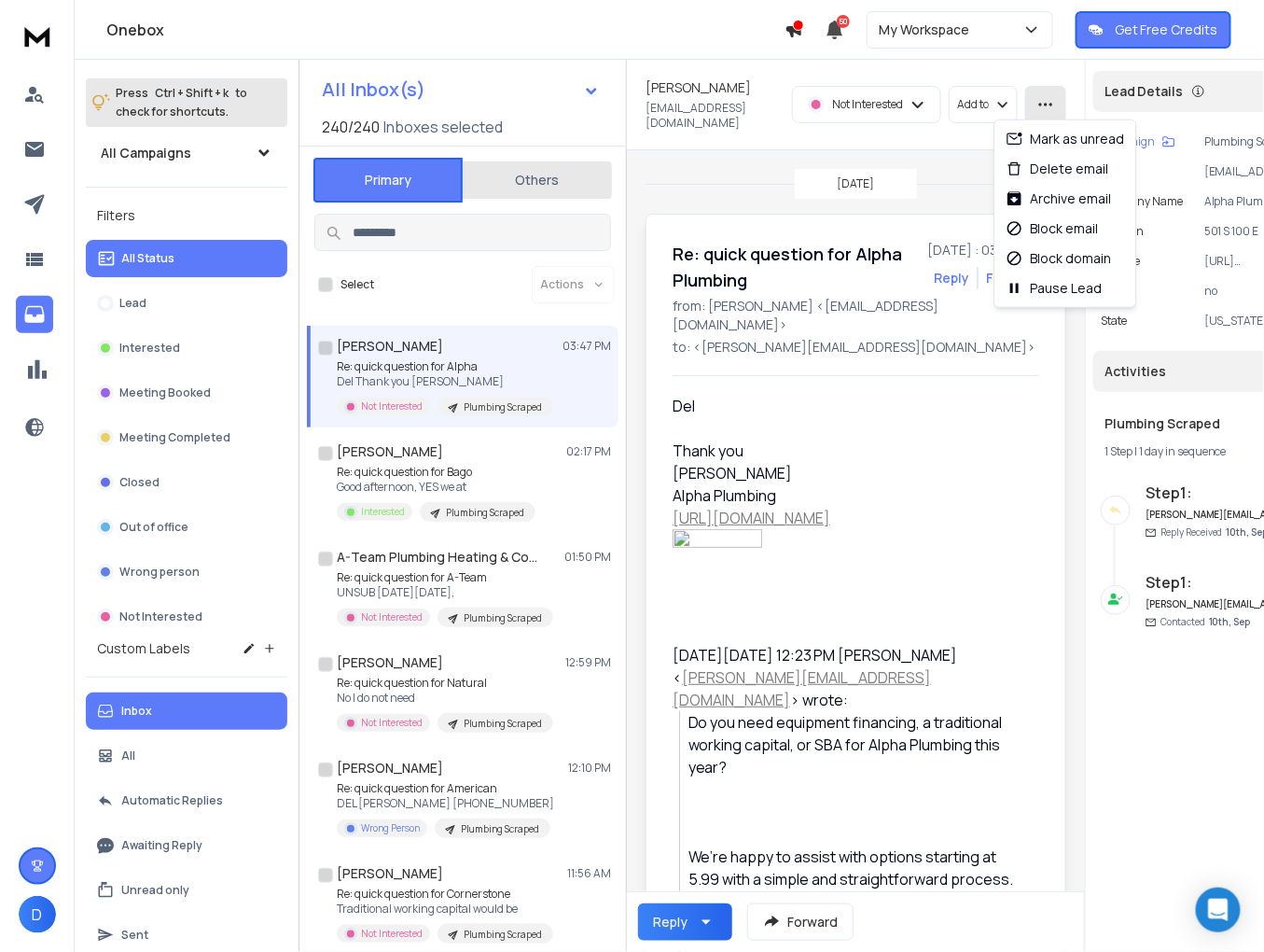
click at [1055, 104] on icon "button" at bounding box center [1046, 105] width 17 height 17
click at [1061, 228] on div "Block email" at bounding box center [1053, 228] width 92 height 19
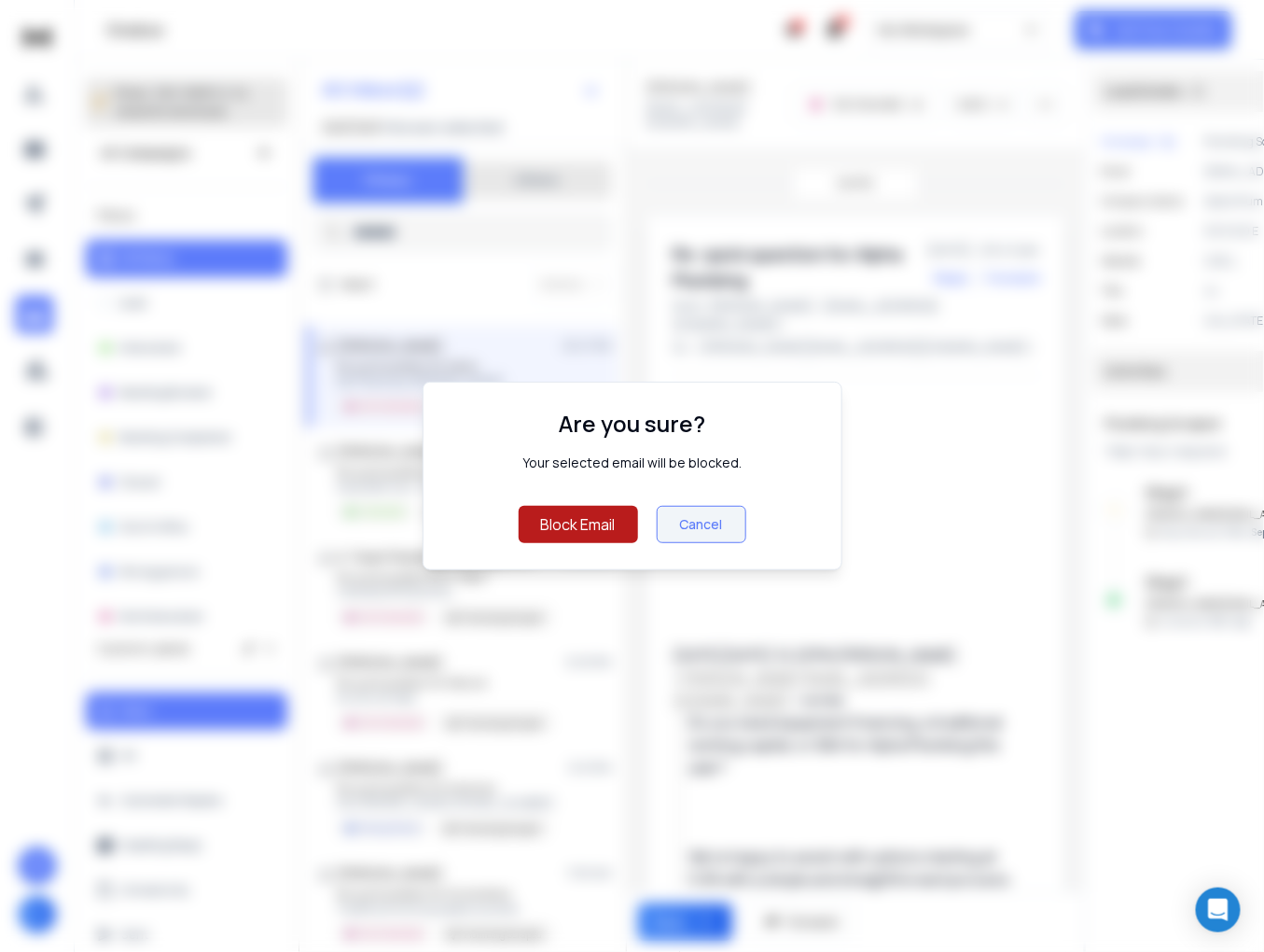
click at [576, 517] on button "Block Email" at bounding box center [578, 524] width 119 height 37
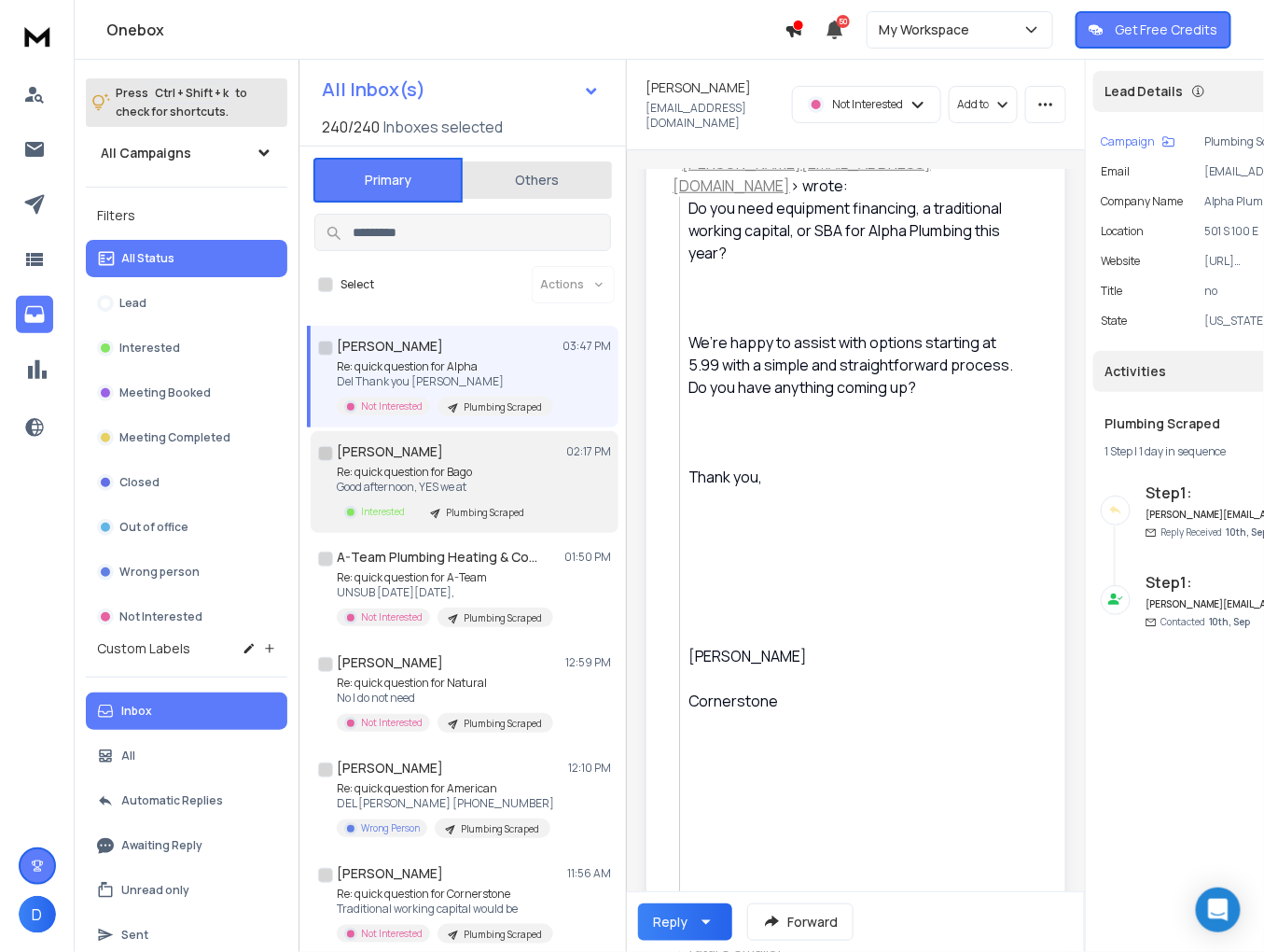
scroll to position [509, 0]
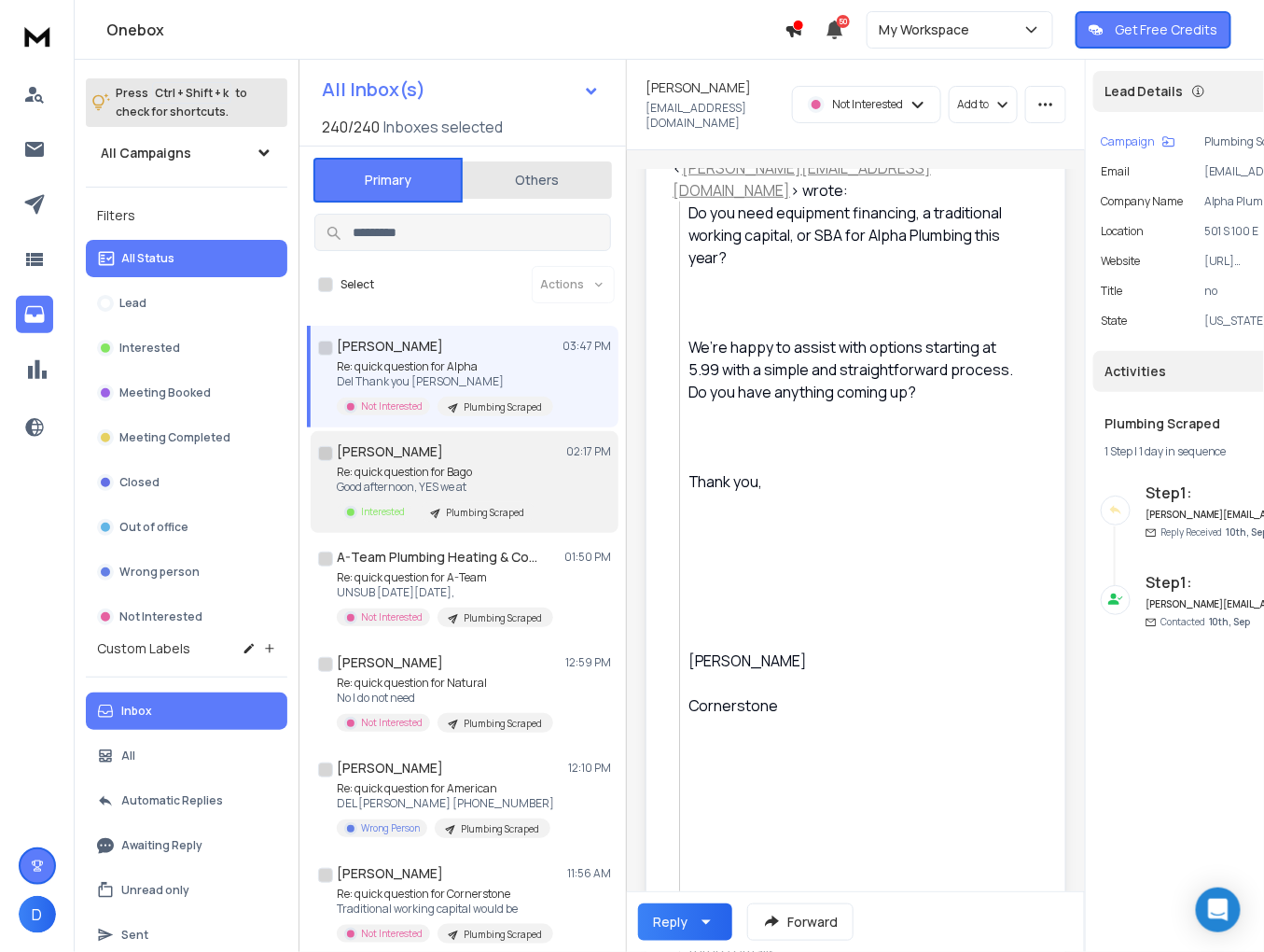
drag, startPoint x: 500, startPoint y: 439, endPoint x: 504, endPoint y: 448, distance: 9.8
click at [499, 443] on div "David Marshall 02:17 PM" at bounding box center [474, 452] width 274 height 19
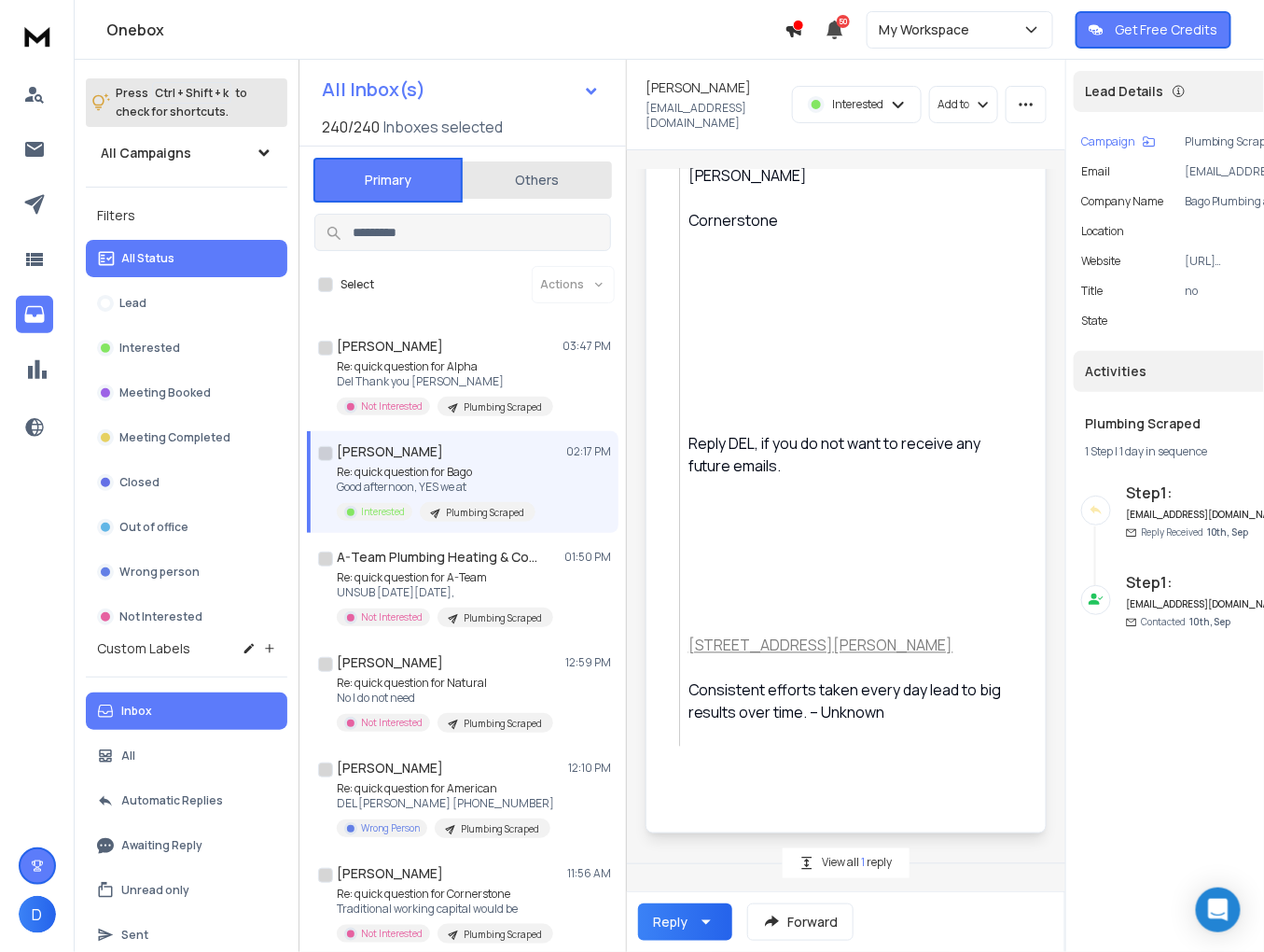
scroll to position [884, 0]
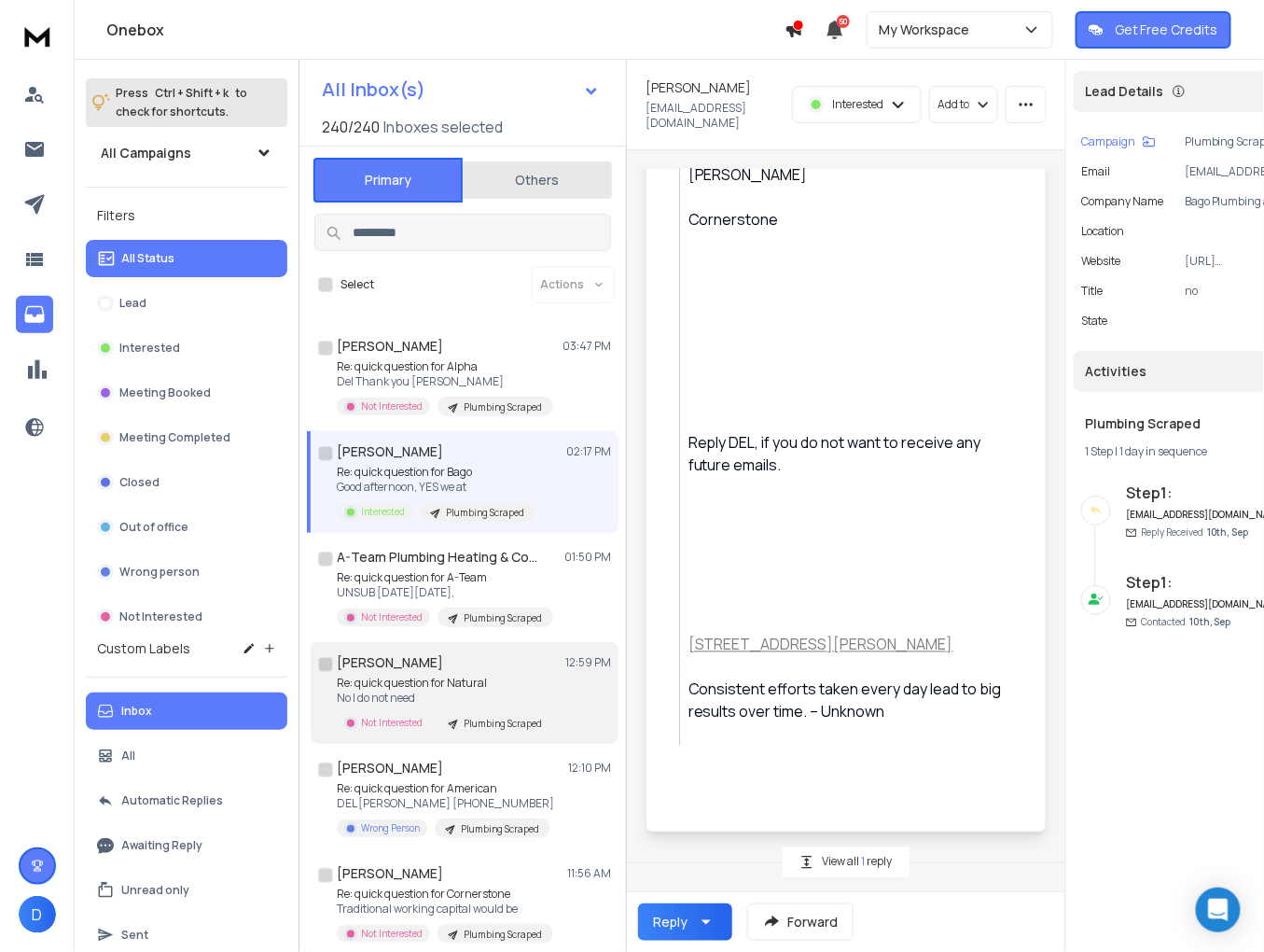
click at [433, 688] on p "Re: quick question for Natural" at bounding box center [444, 684] width 216 height 15
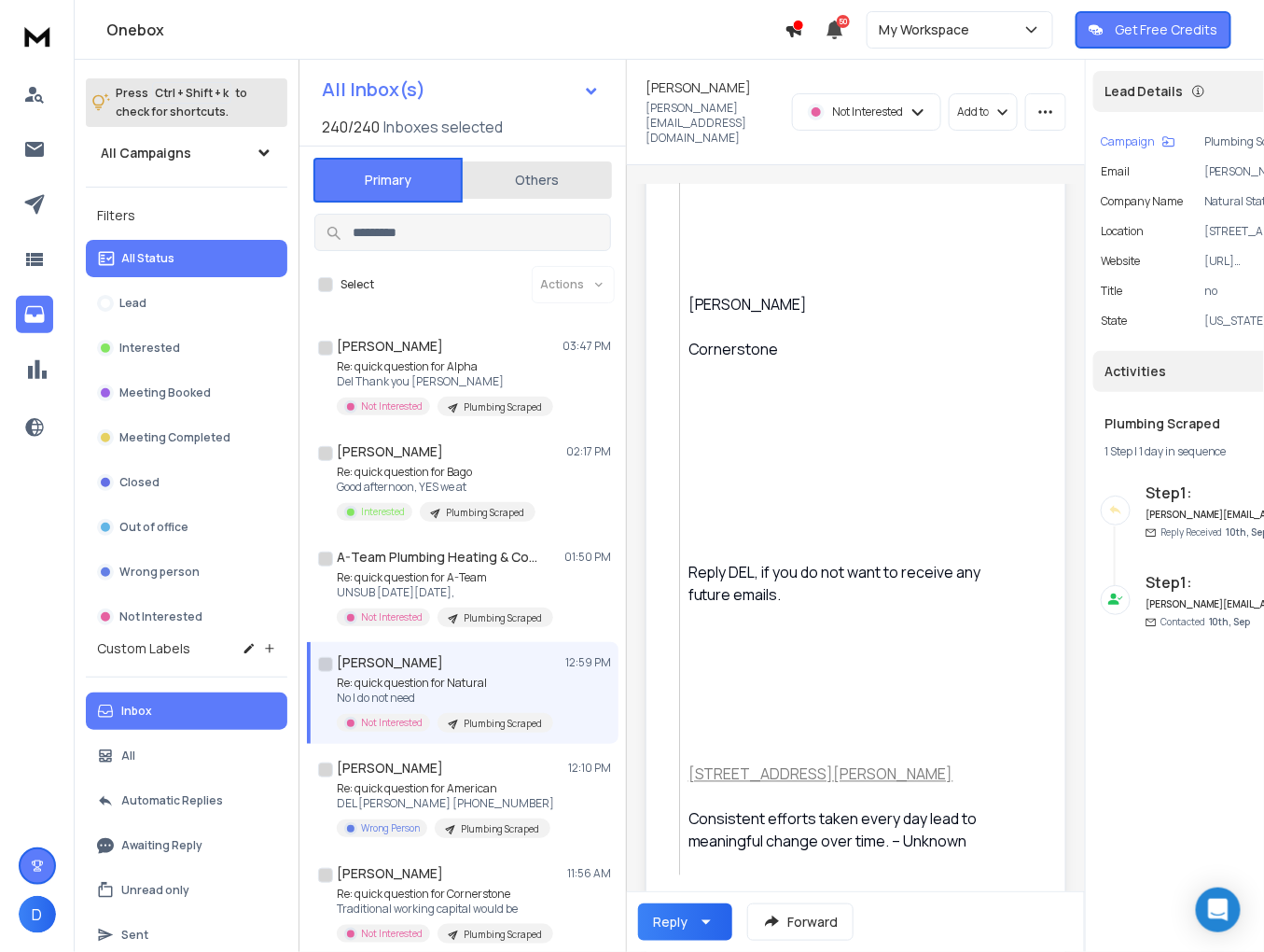
scroll to position [787, 0]
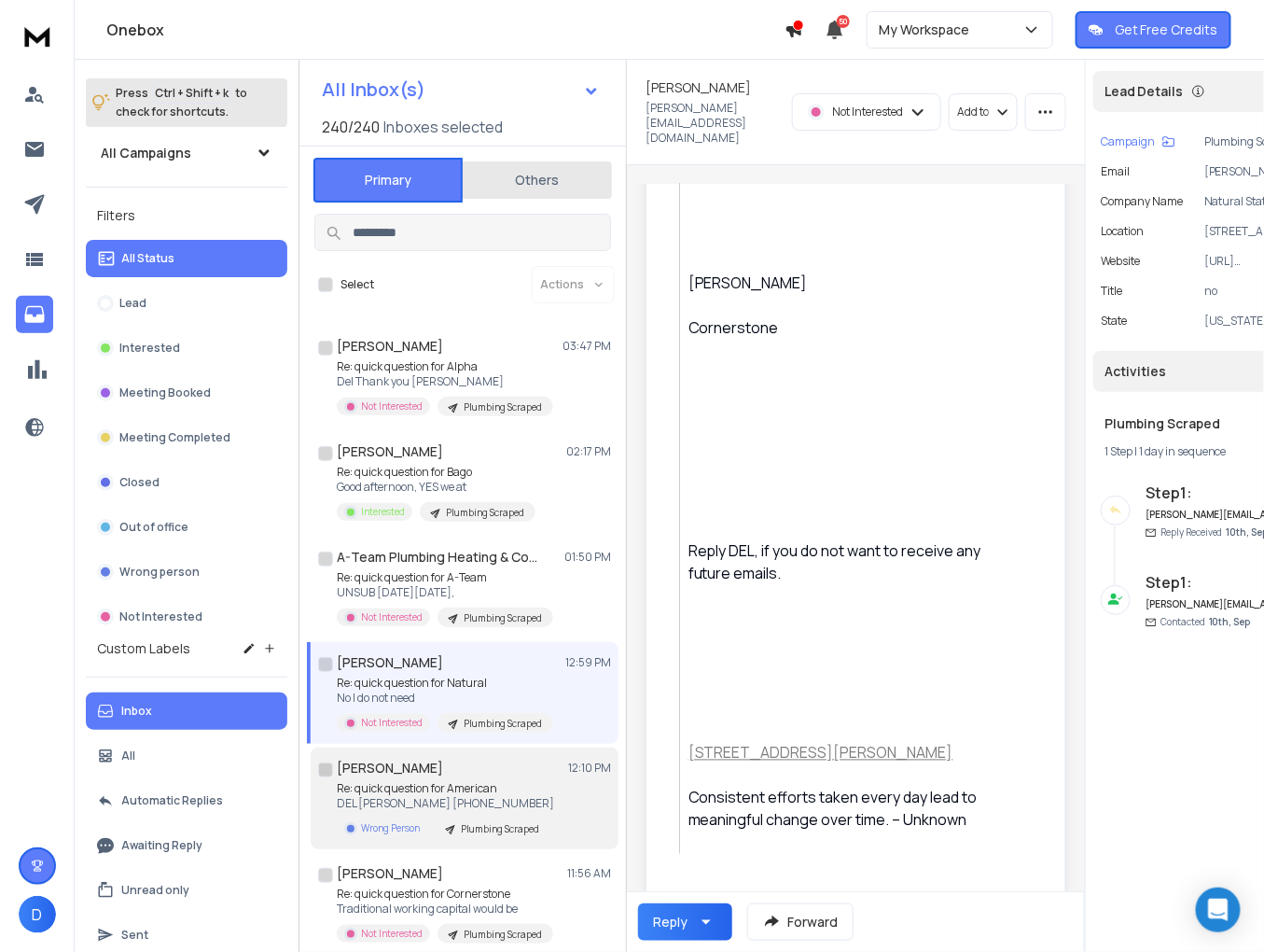
click at [417, 783] on p "Re: quick question for American" at bounding box center [445, 789] width 217 height 15
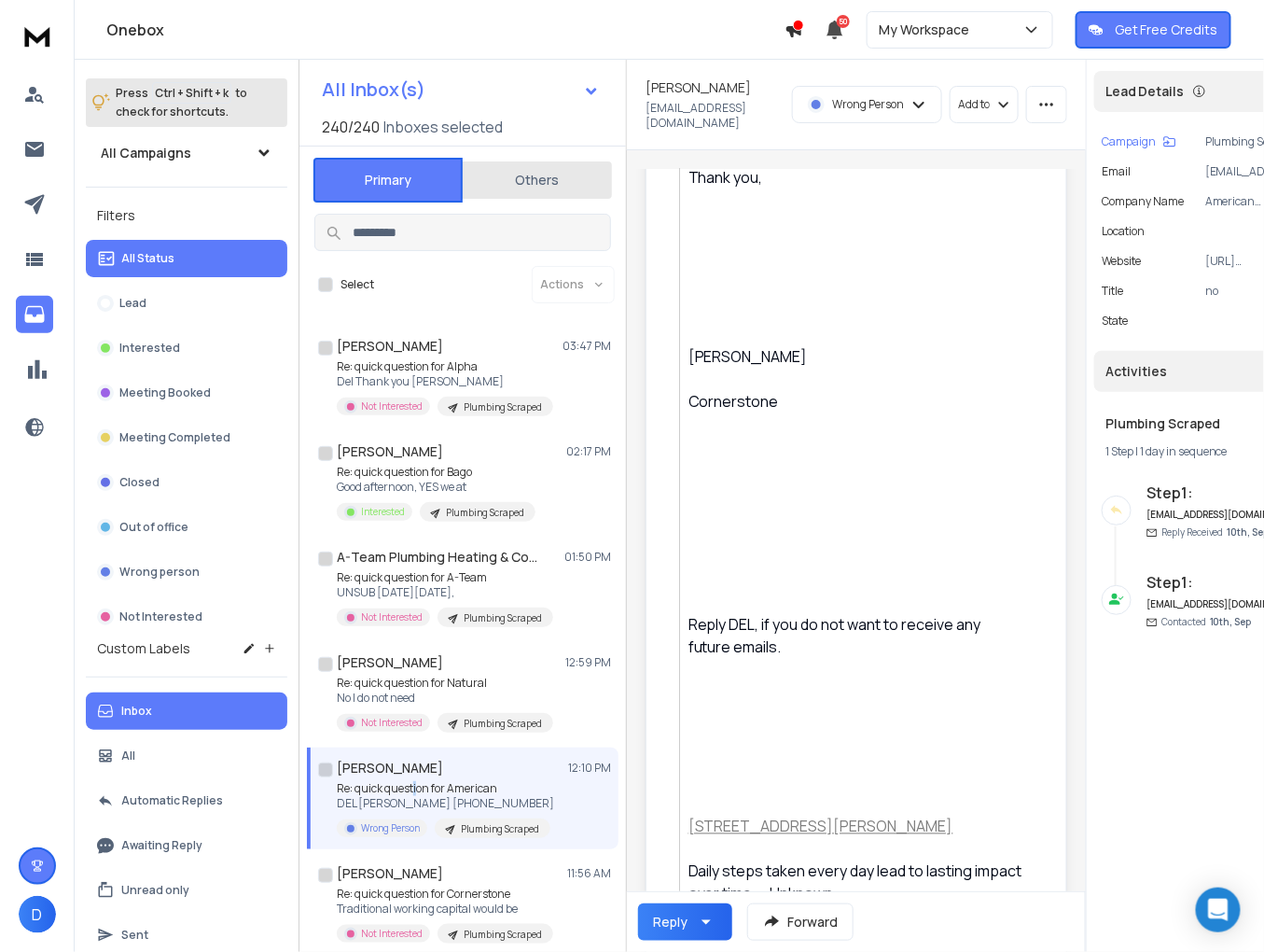
scroll to position [833, 0]
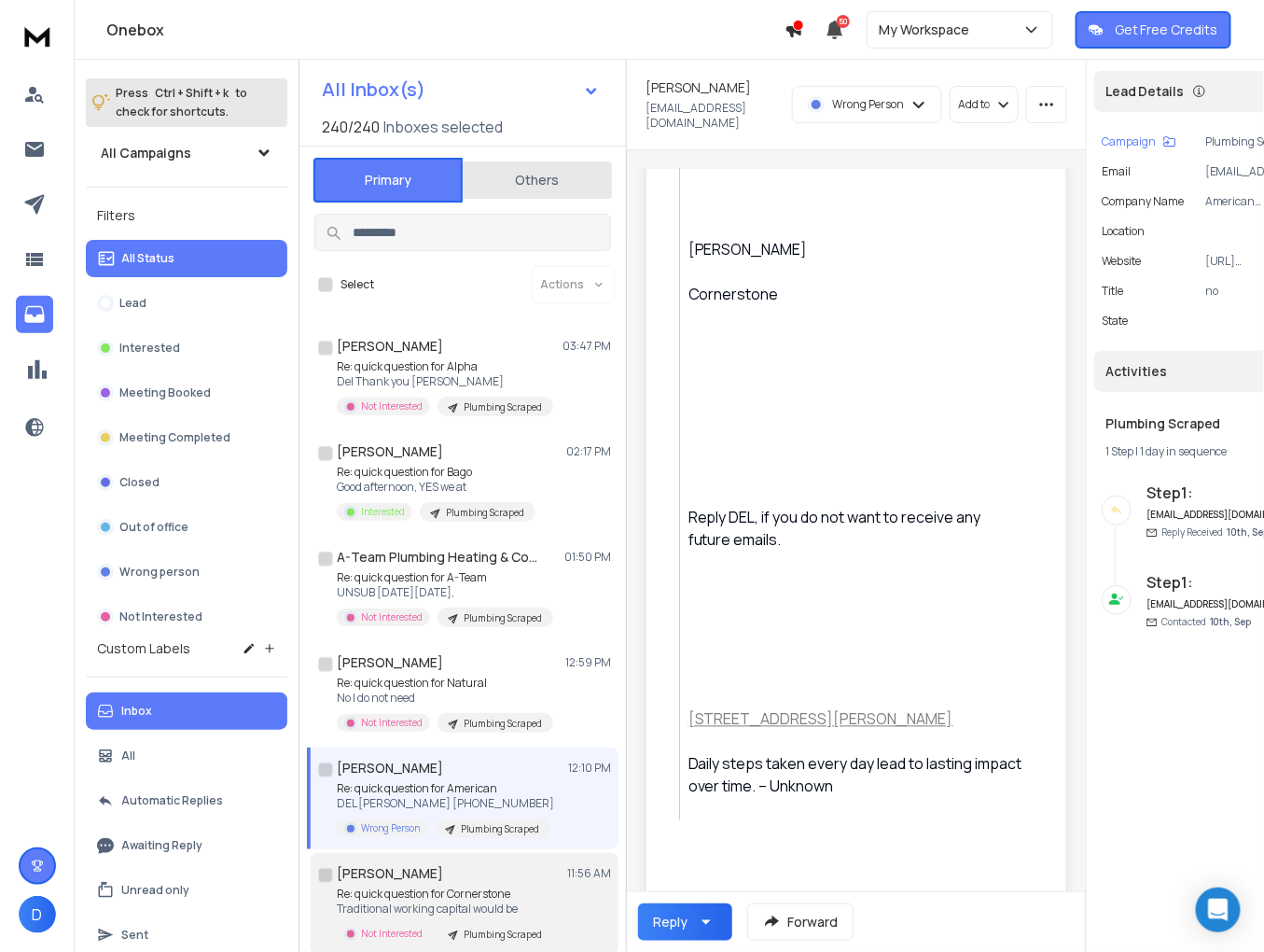
click at [400, 878] on h1 "[PERSON_NAME]" at bounding box center [390, 874] width 107 height 19
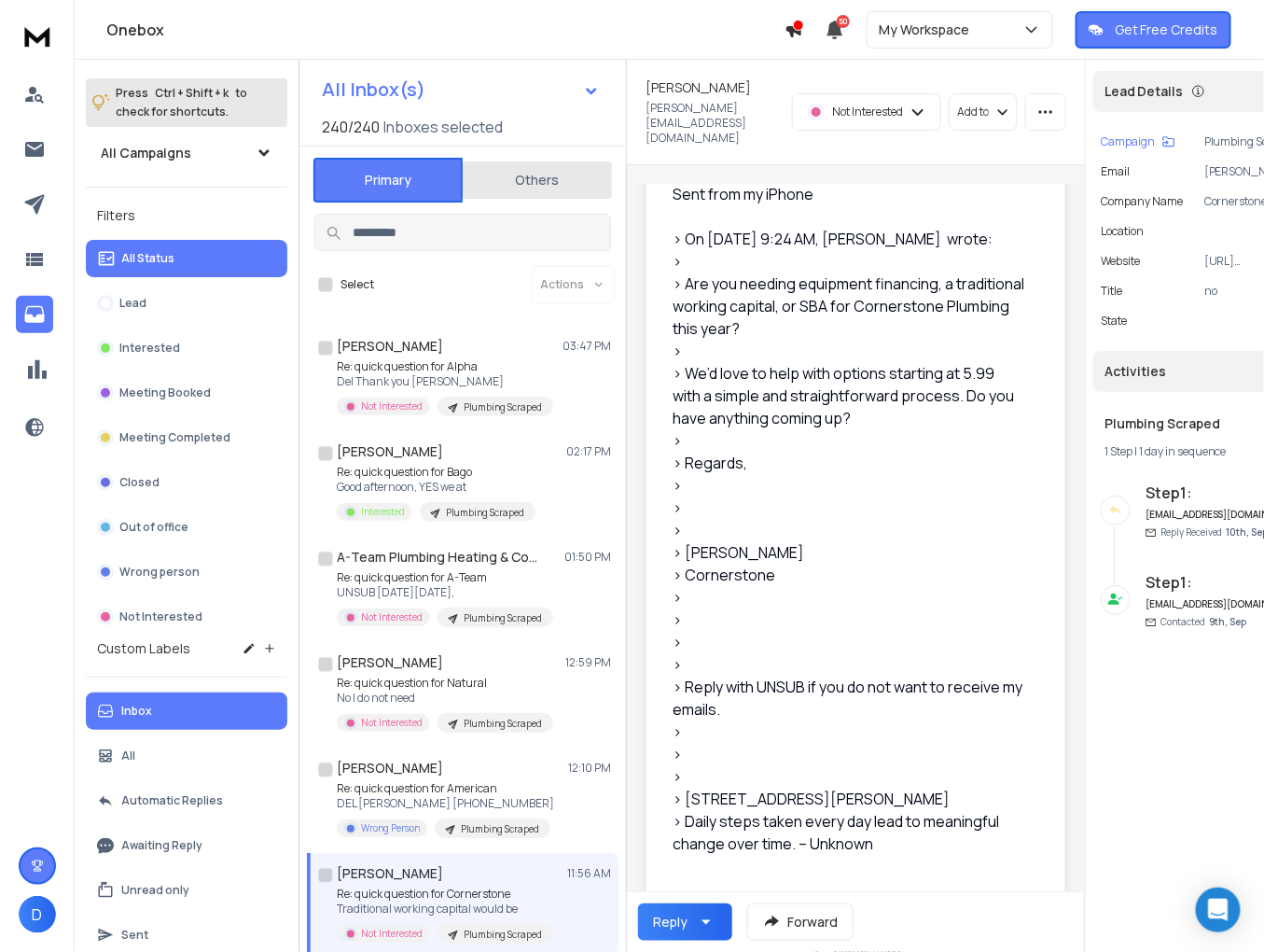
scroll to position [15, 0]
